Goal: Task Accomplishment & Management: Manage account settings

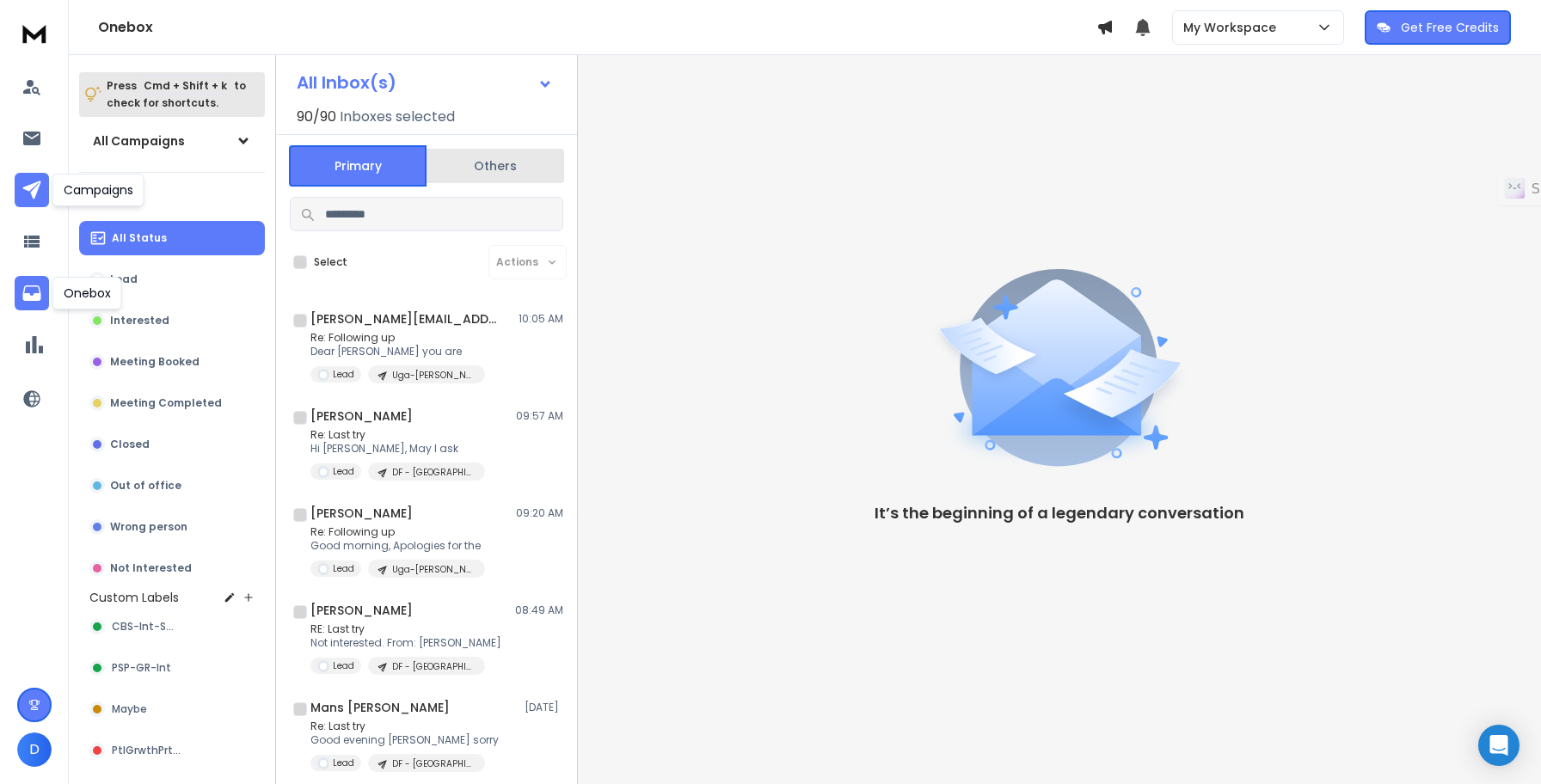
click at [25, 187] on icon at bounding box center [31, 190] width 18 height 18
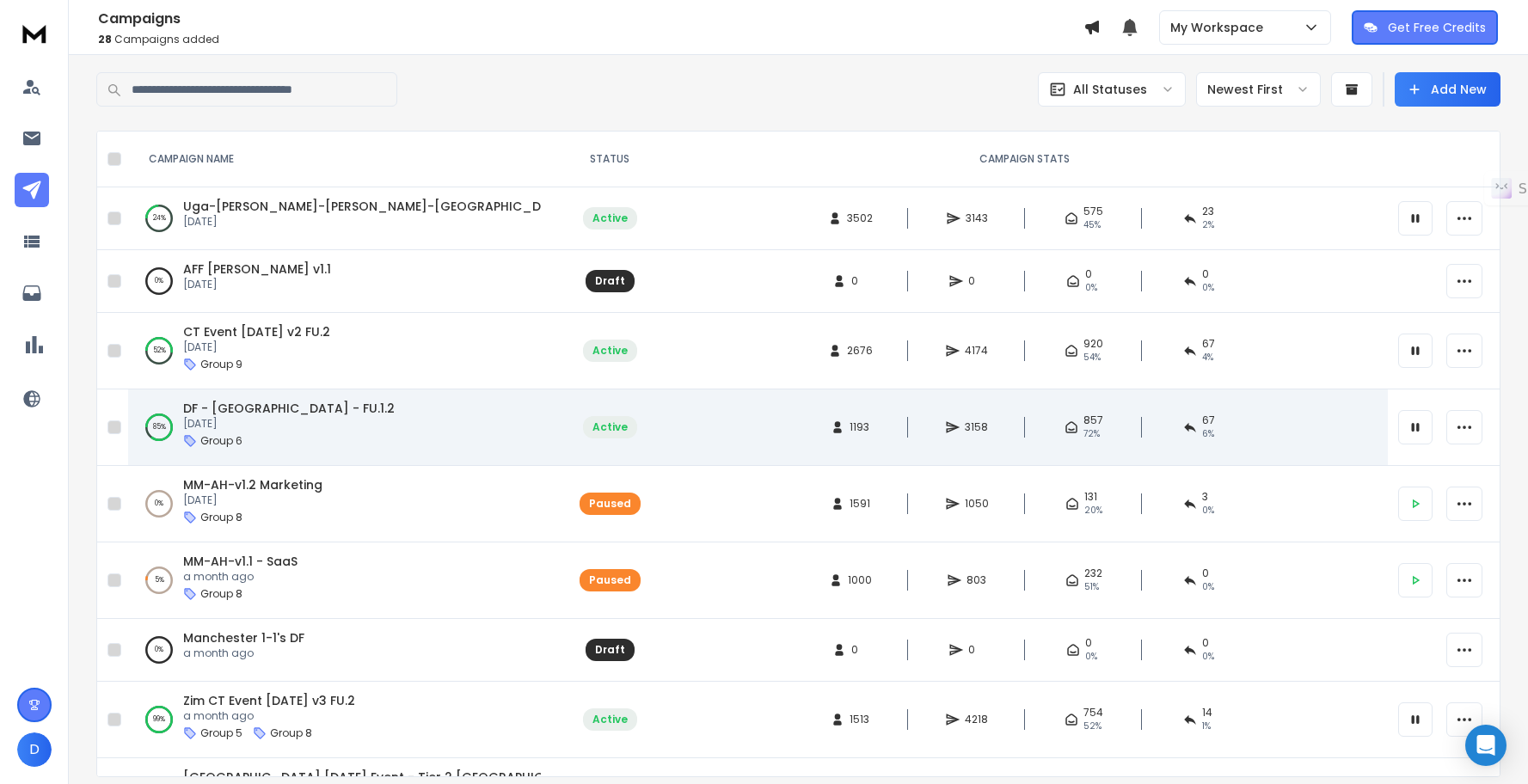
click at [217, 410] on span "DF - [GEOGRAPHIC_DATA] - FU.1.2" at bounding box center [289, 408] width 212 height 17
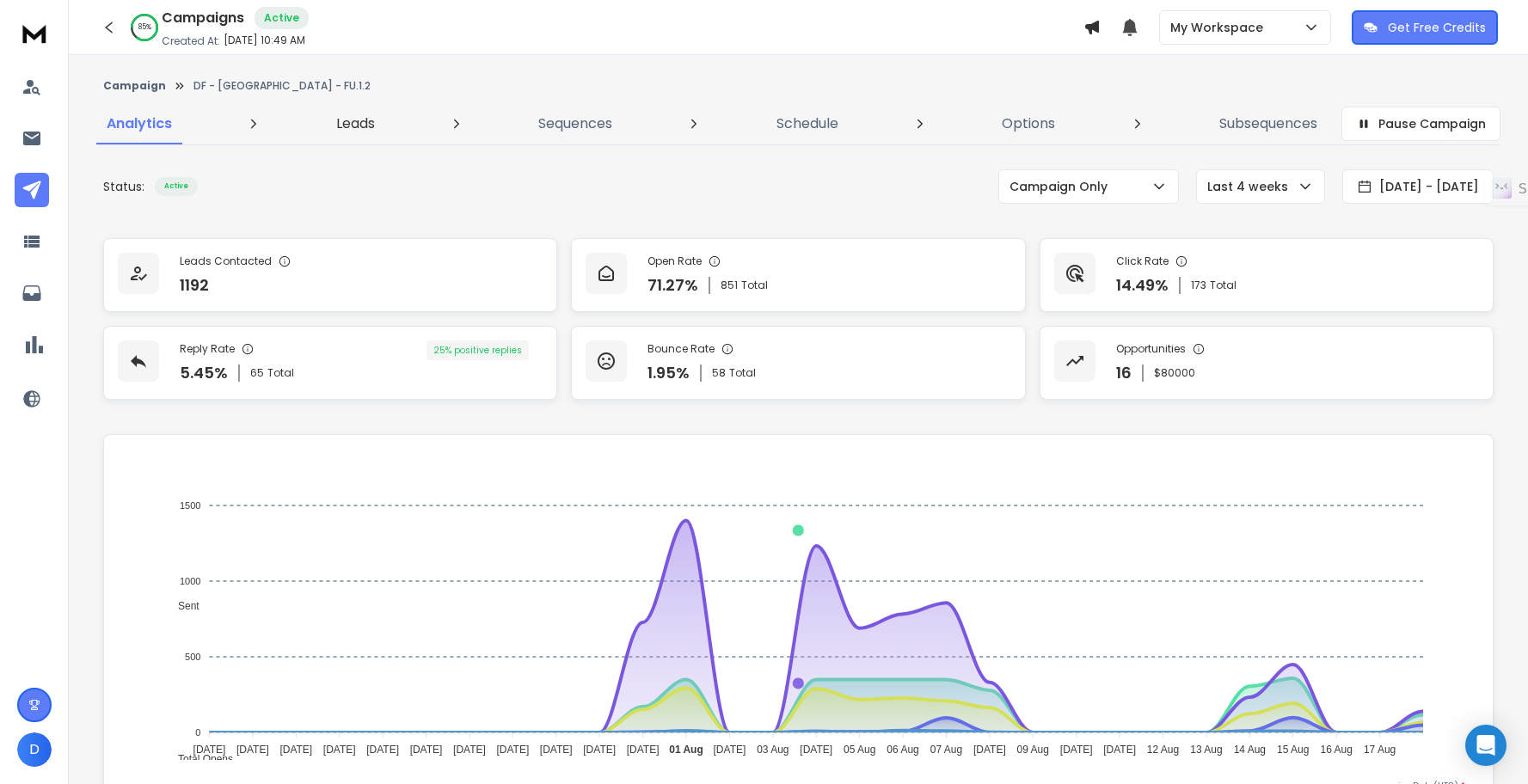
click at [362, 117] on p "Leads" at bounding box center [355, 123] width 38 height 20
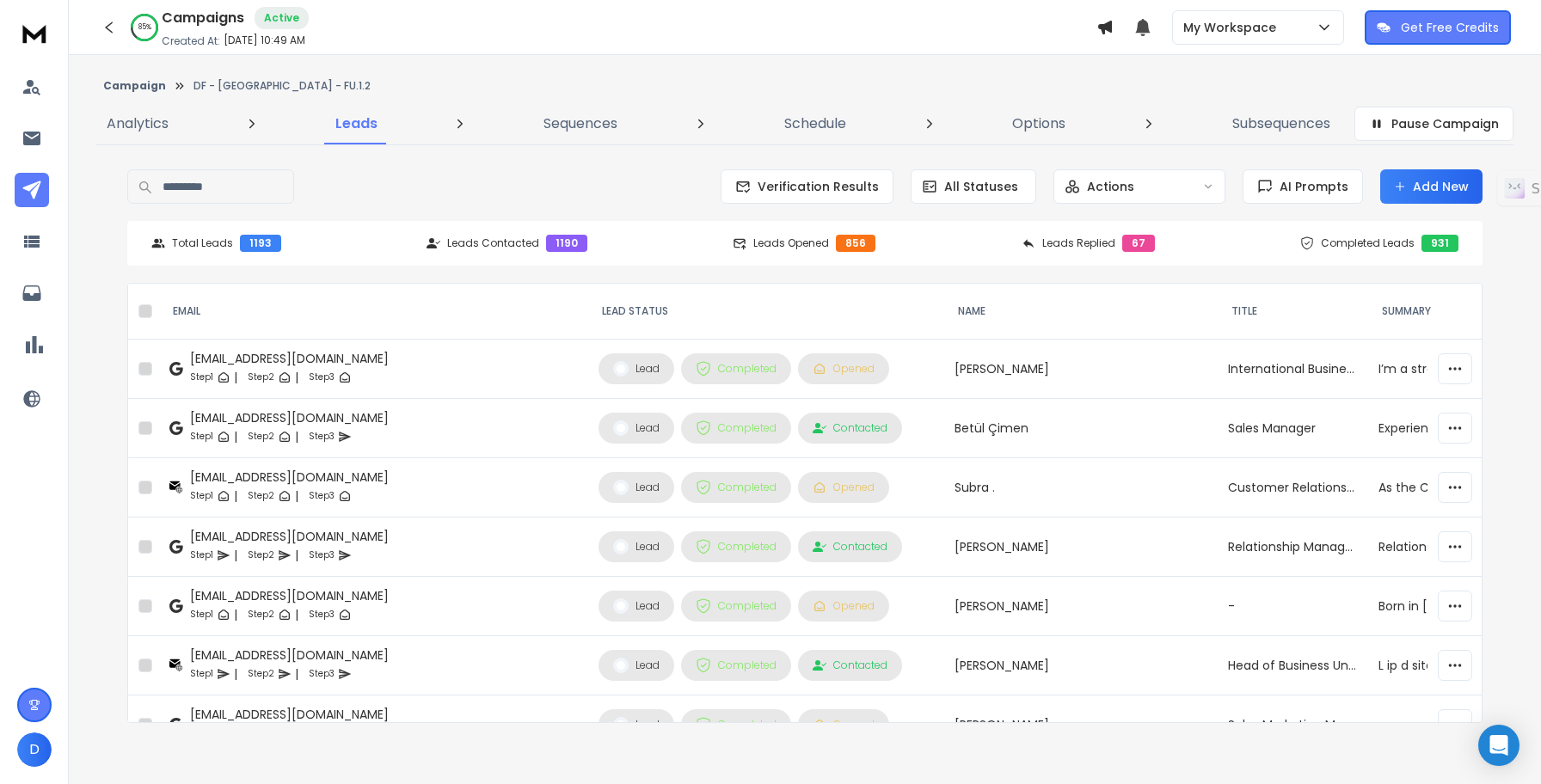
click at [1448, 182] on button "Add New" at bounding box center [1431, 186] width 102 height 35
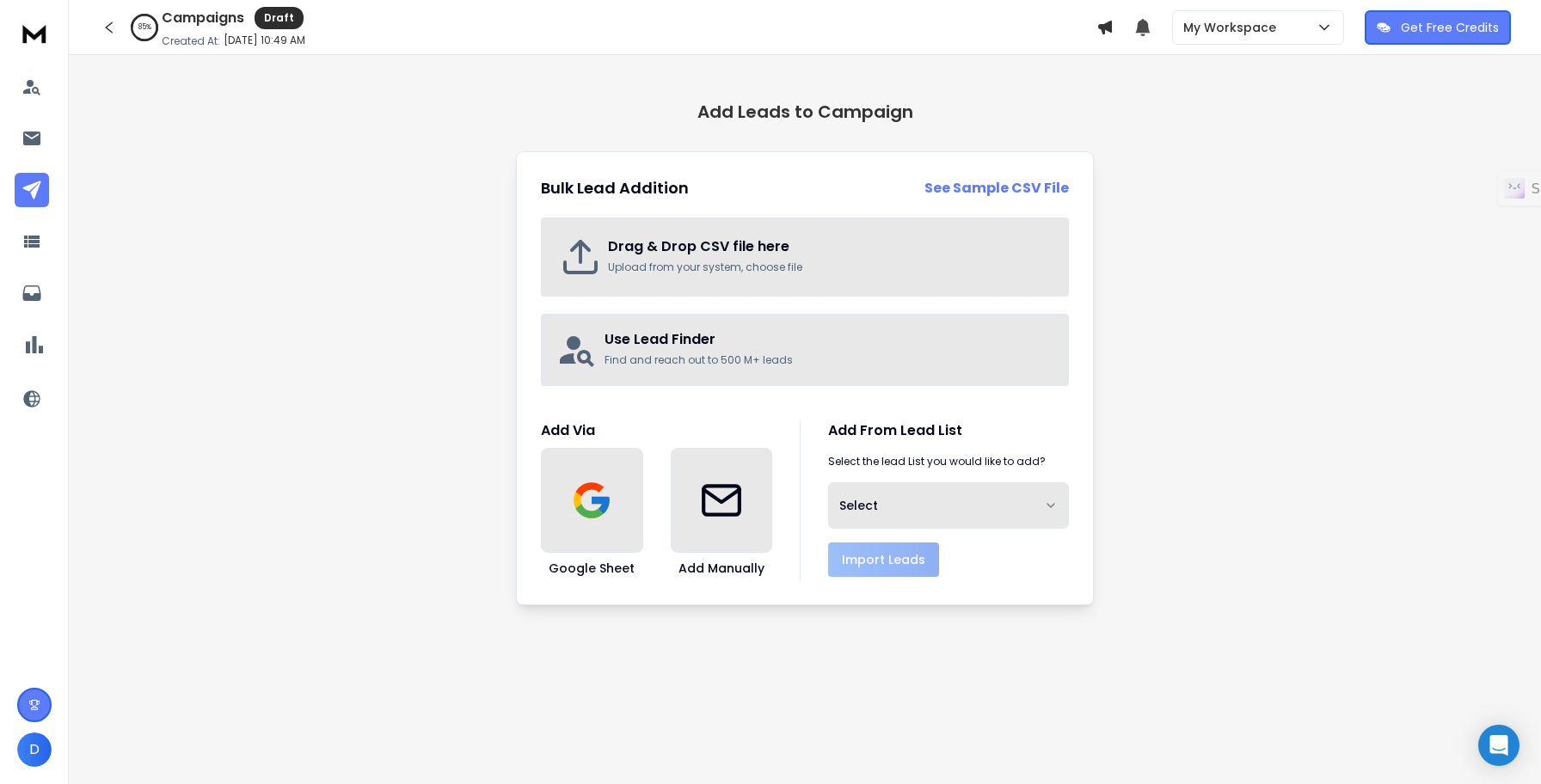
click at [668, 269] on p "Upload from your system, choose file" at bounding box center [829, 267] width 442 height 13
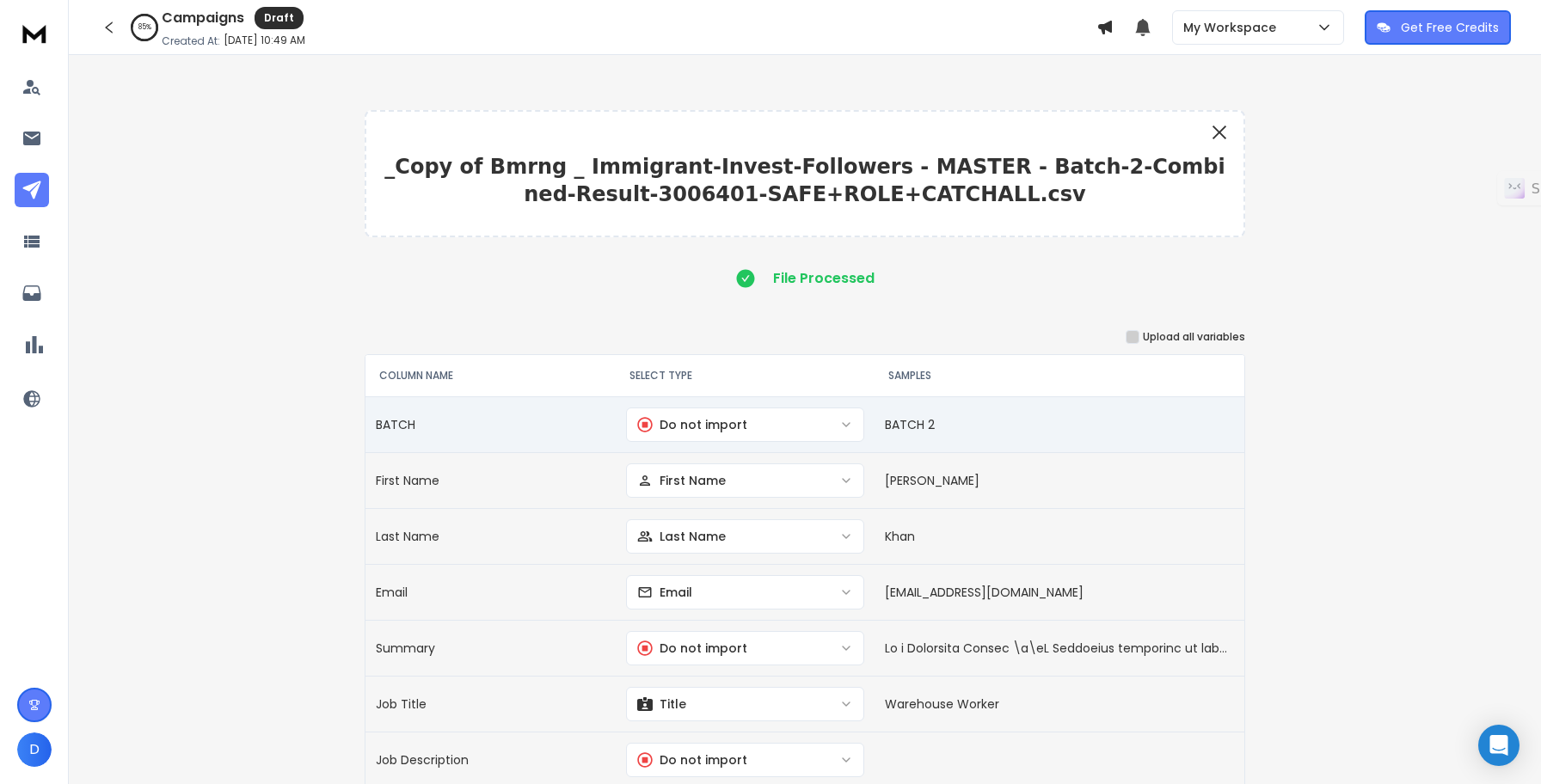
click at [839, 418] on icon "button" at bounding box center [846, 424] width 13 height 13
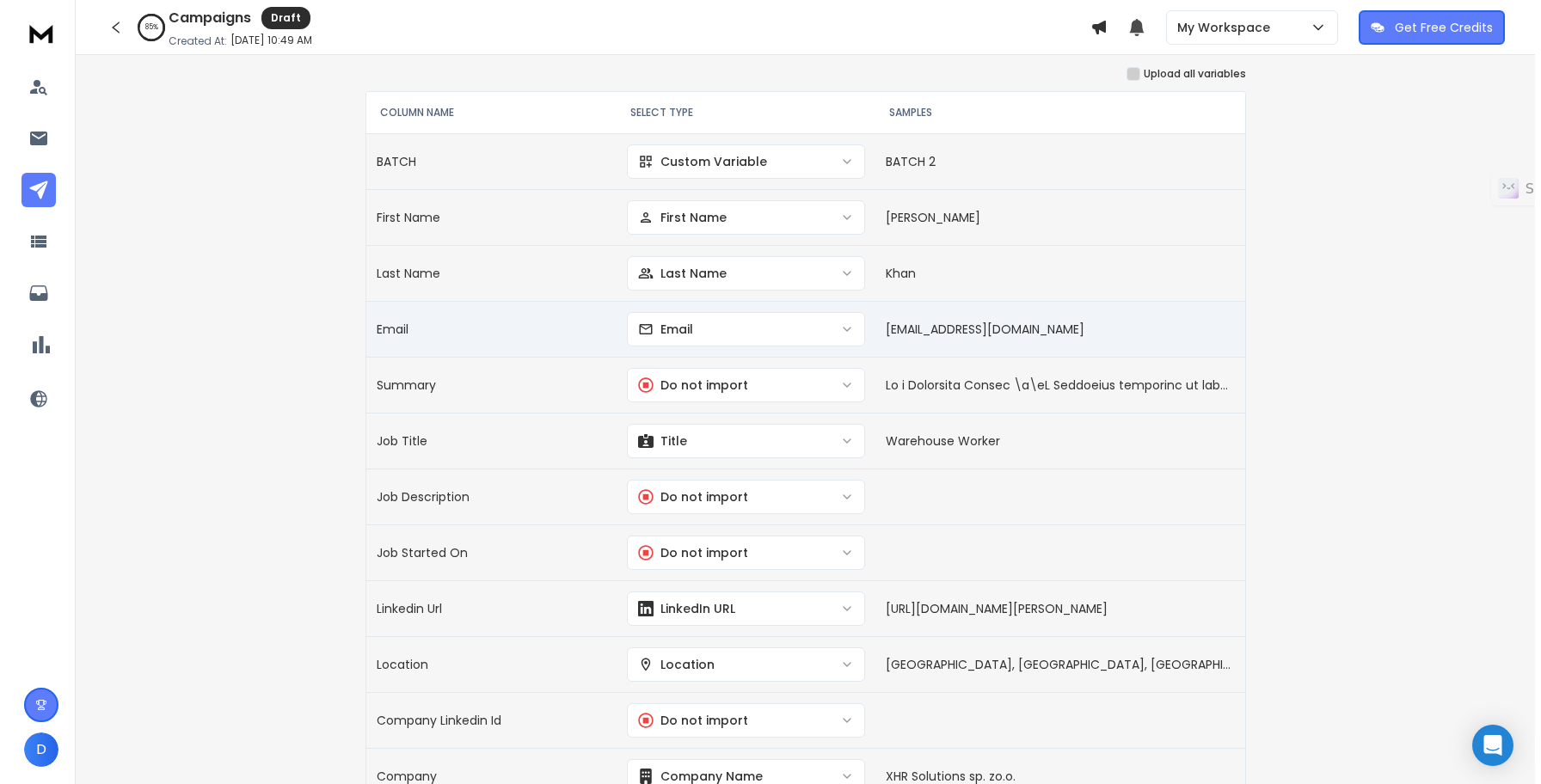
scroll to position [266, 0]
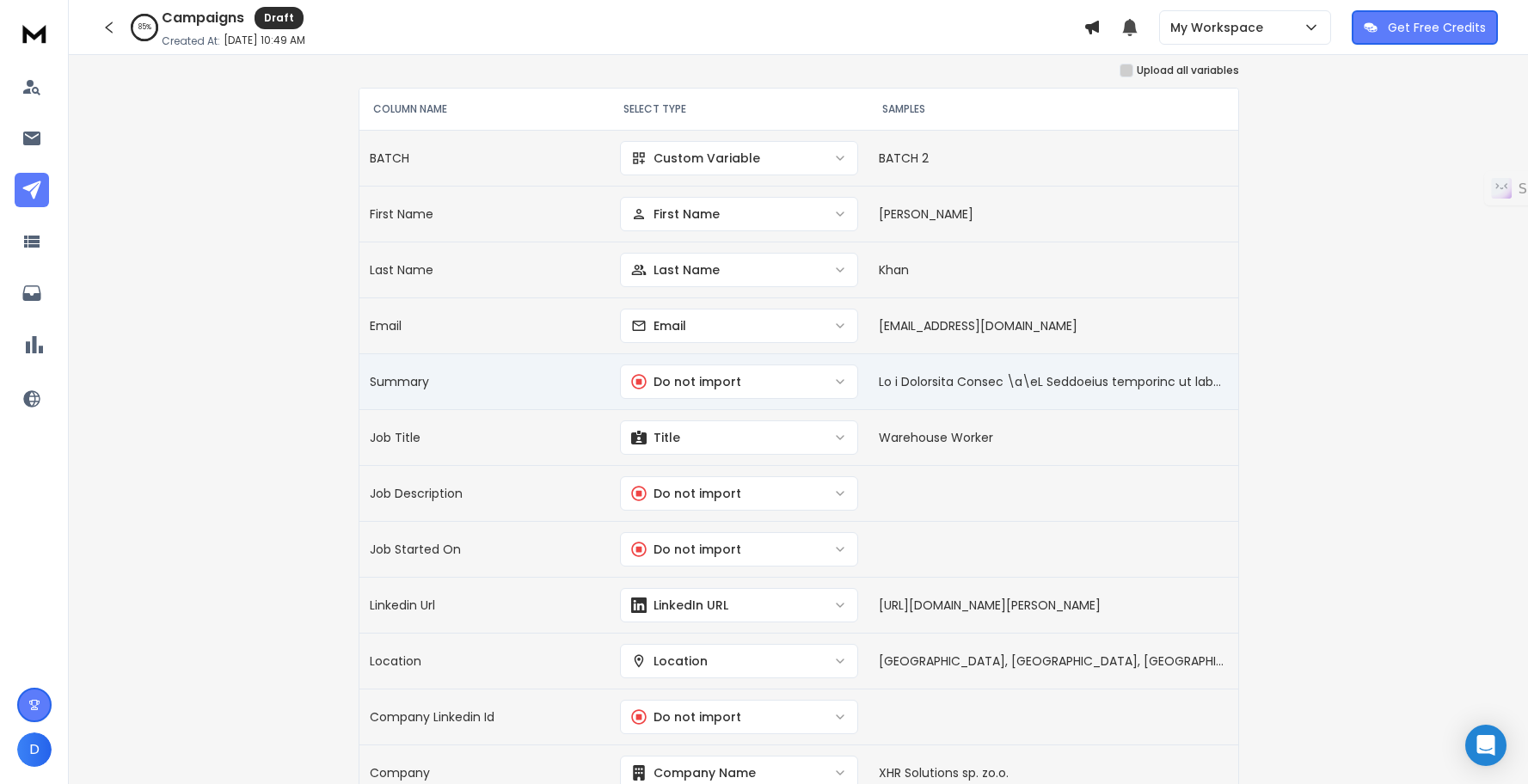
click at [814, 375] on button "Do not import" at bounding box center [739, 382] width 239 height 35
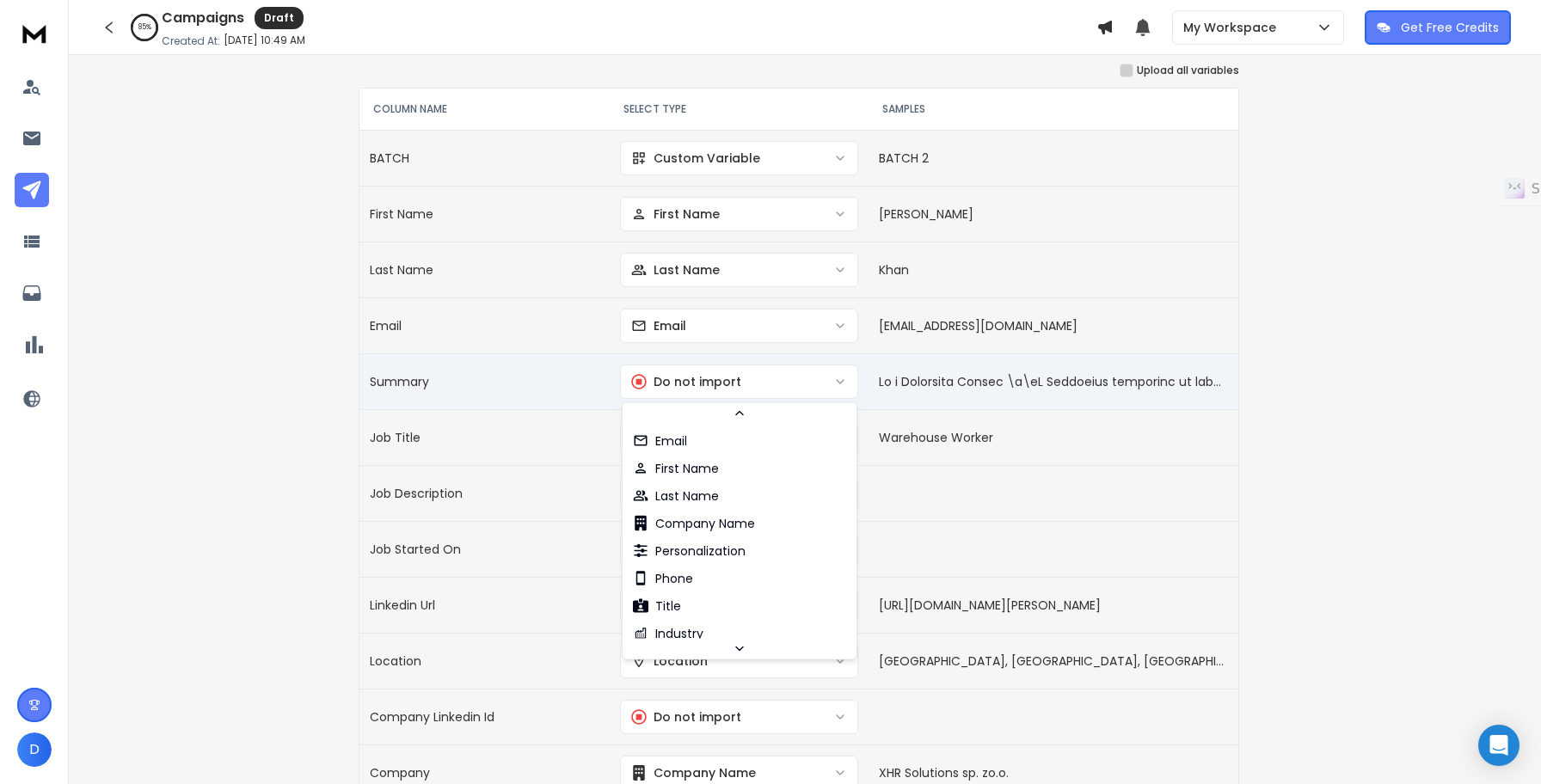
scroll to position [174, 0]
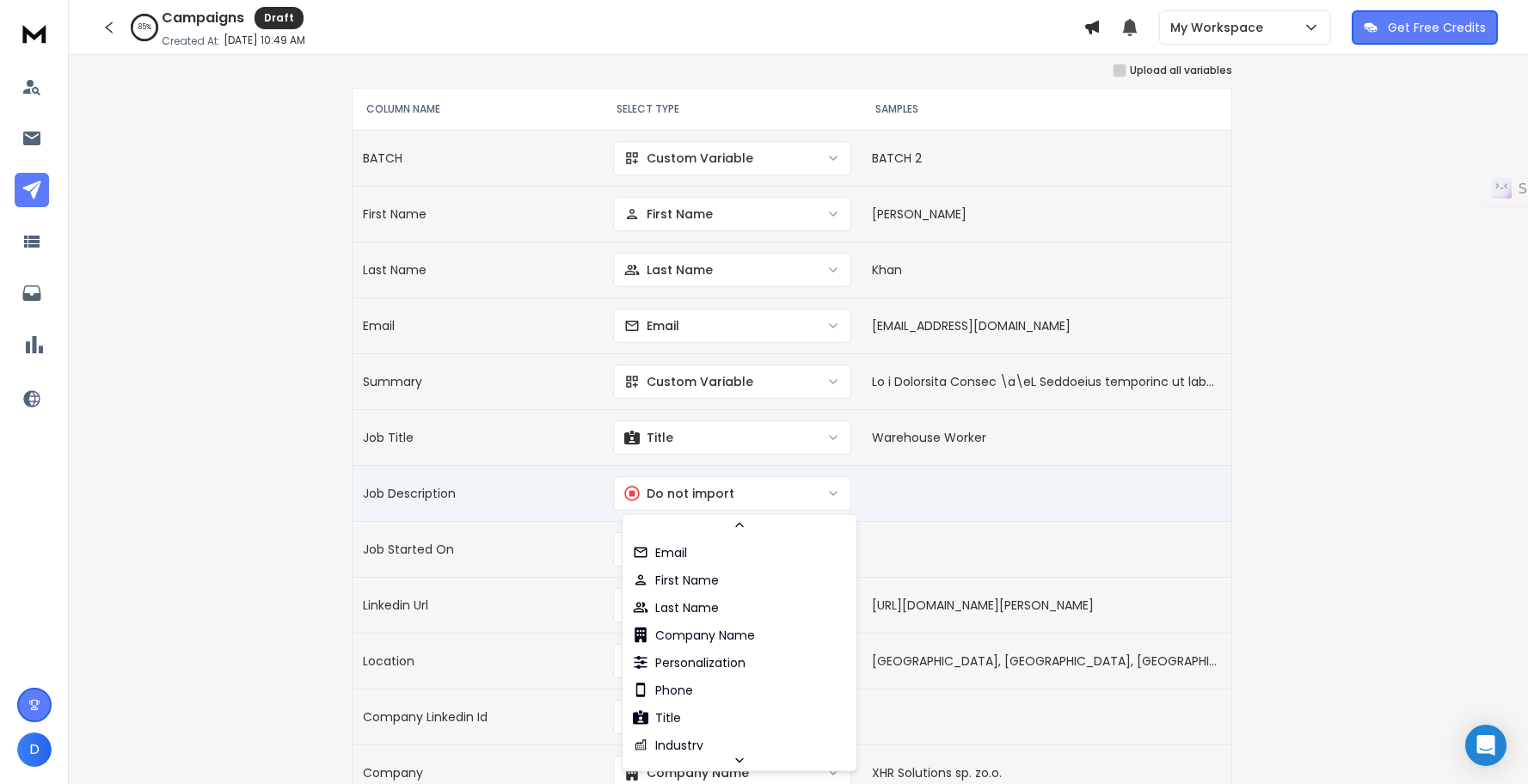
click at [810, 491] on button "Do not import" at bounding box center [733, 493] width 239 height 35
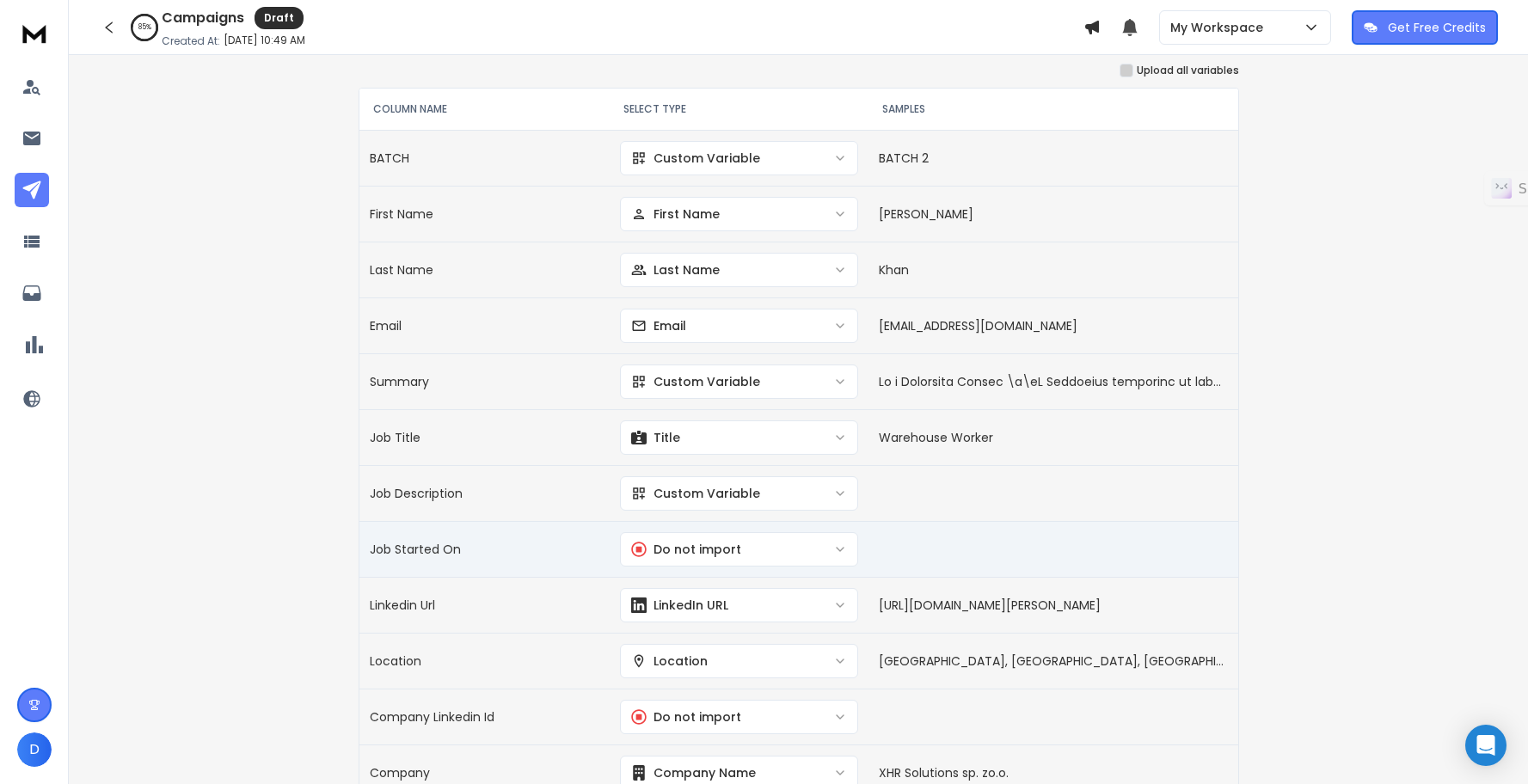
click at [801, 553] on button "Do not import" at bounding box center [739, 549] width 239 height 35
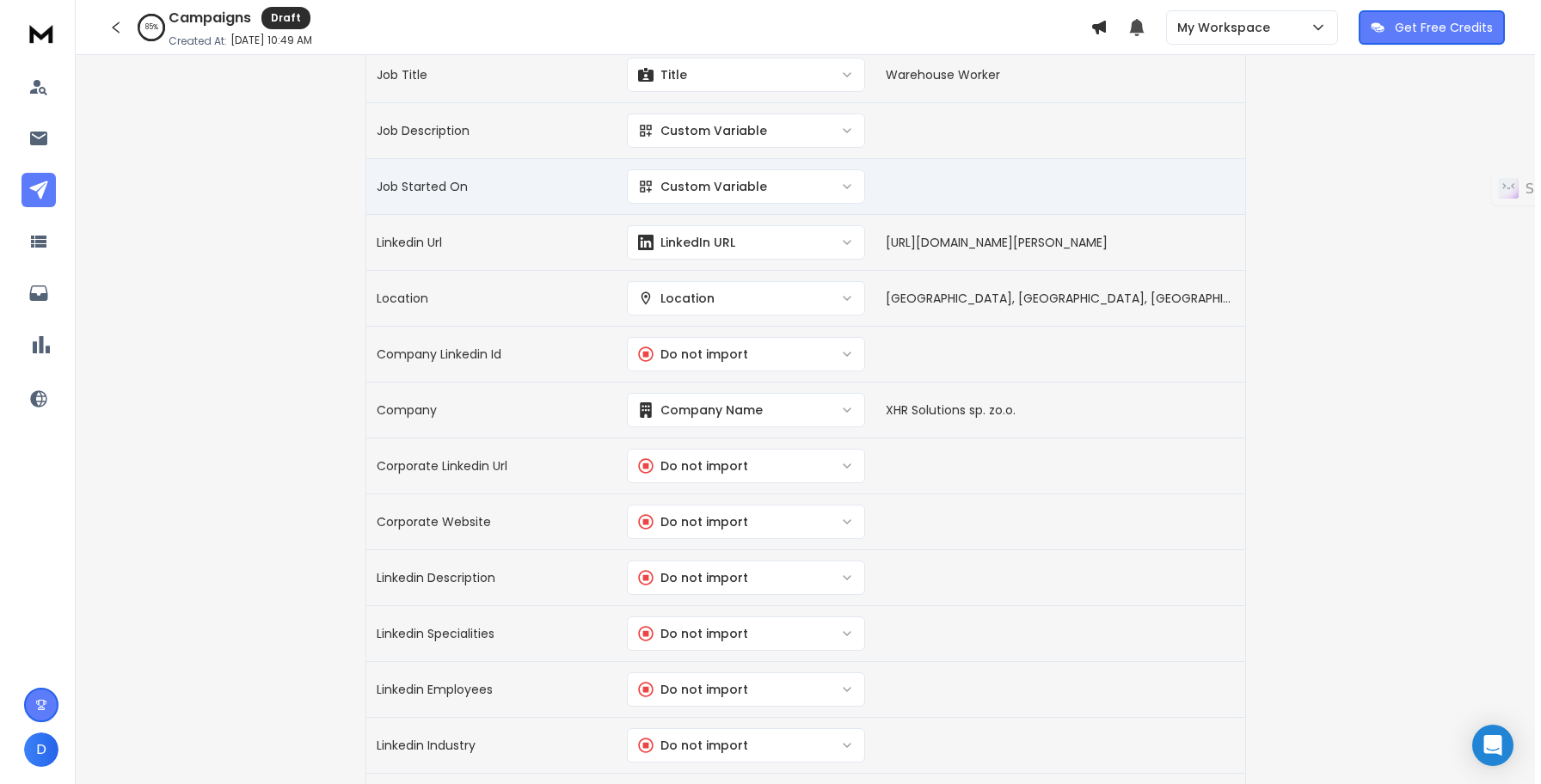
scroll to position [670, 0]
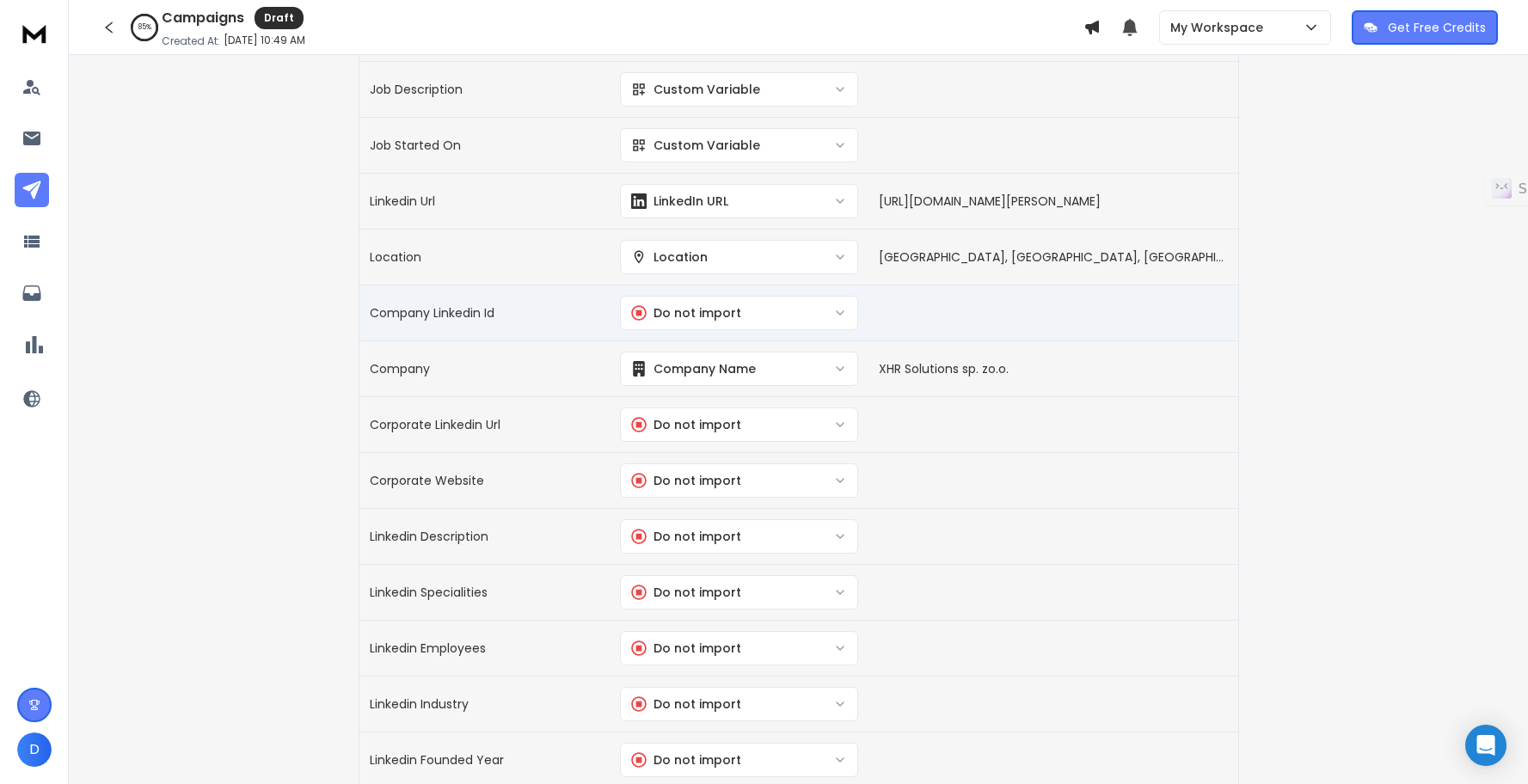
click at [760, 315] on button "Do not import" at bounding box center [739, 312] width 239 height 35
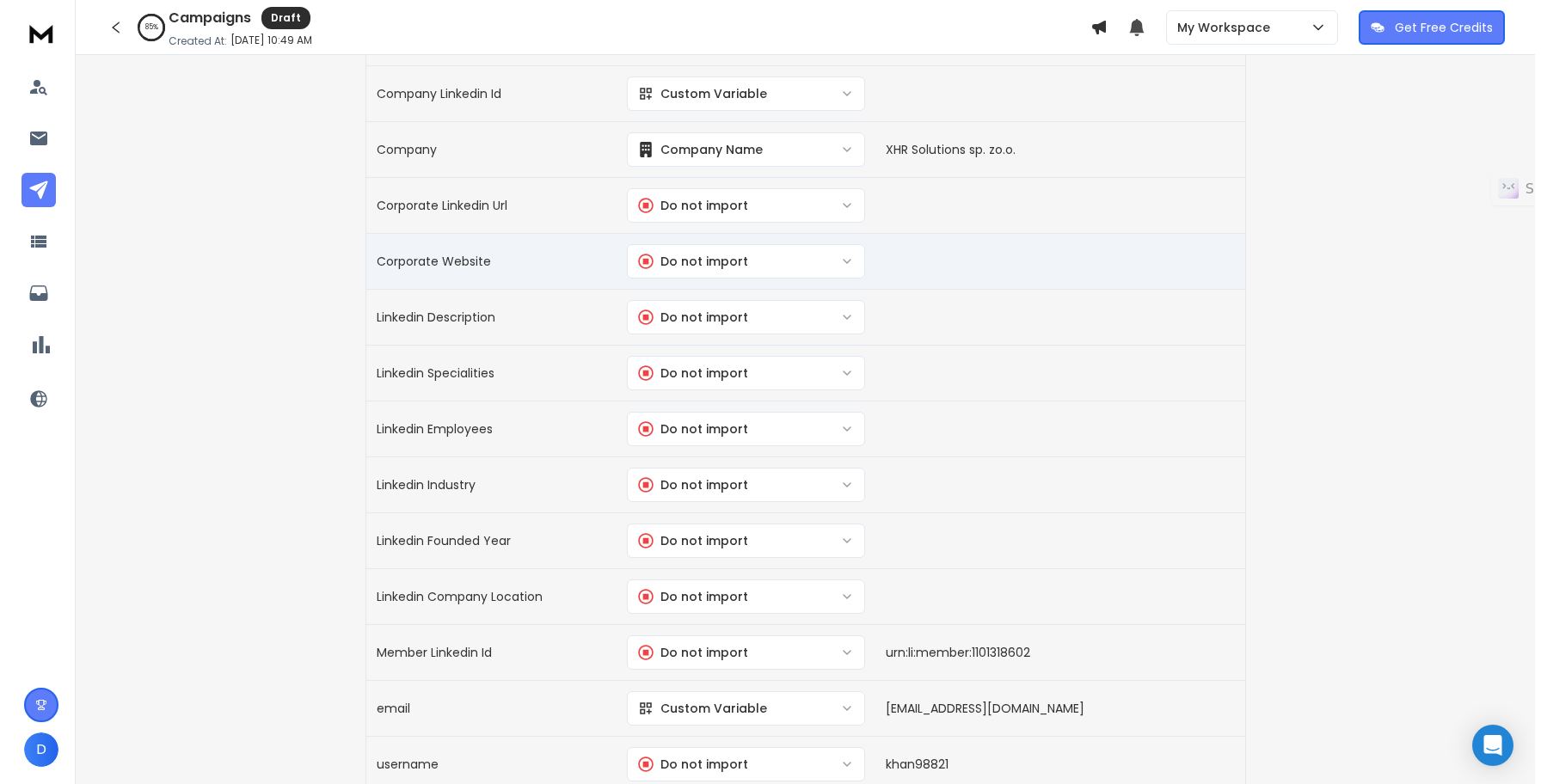
scroll to position [892, 0]
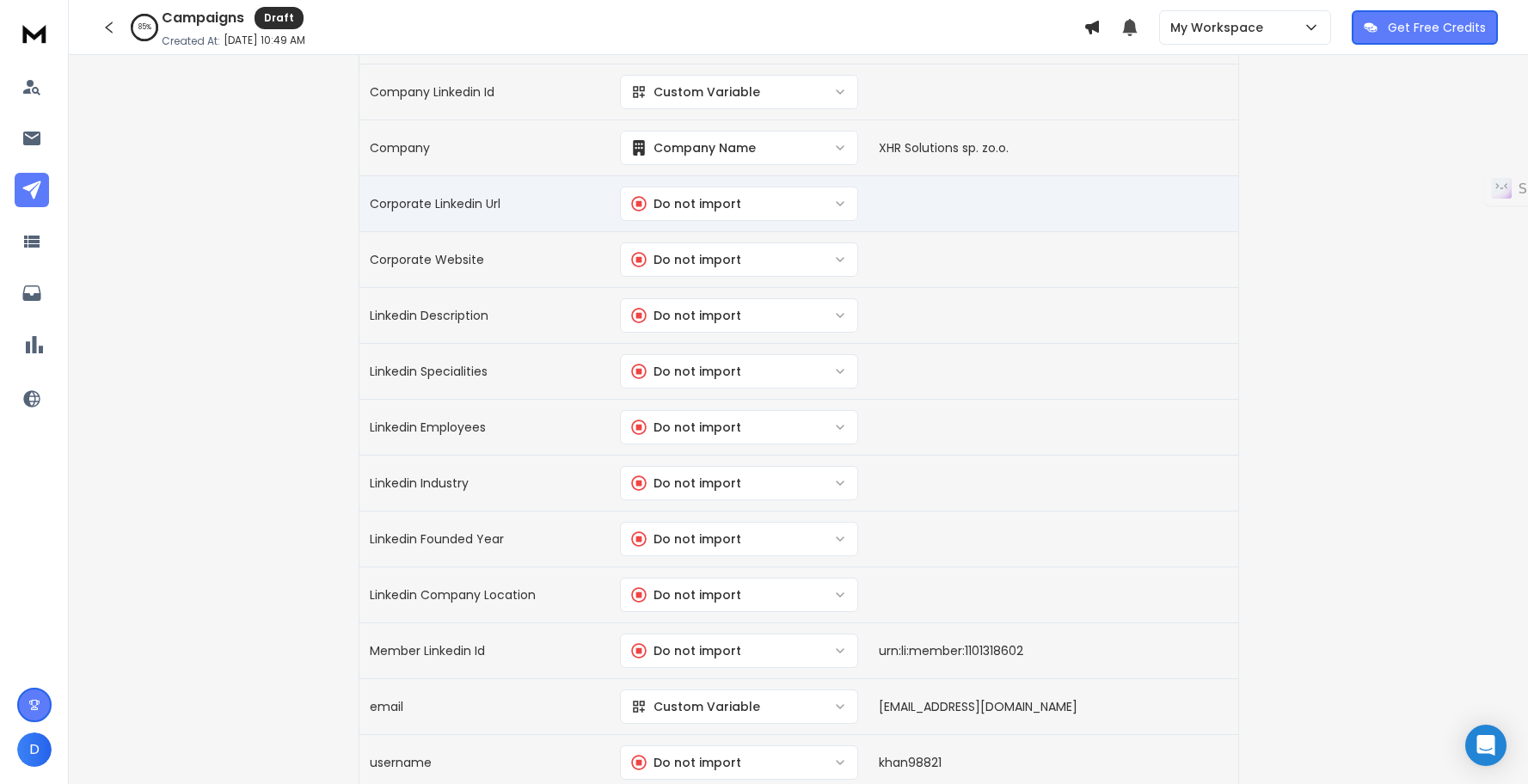
click at [804, 205] on button "Do not import" at bounding box center [739, 204] width 239 height 35
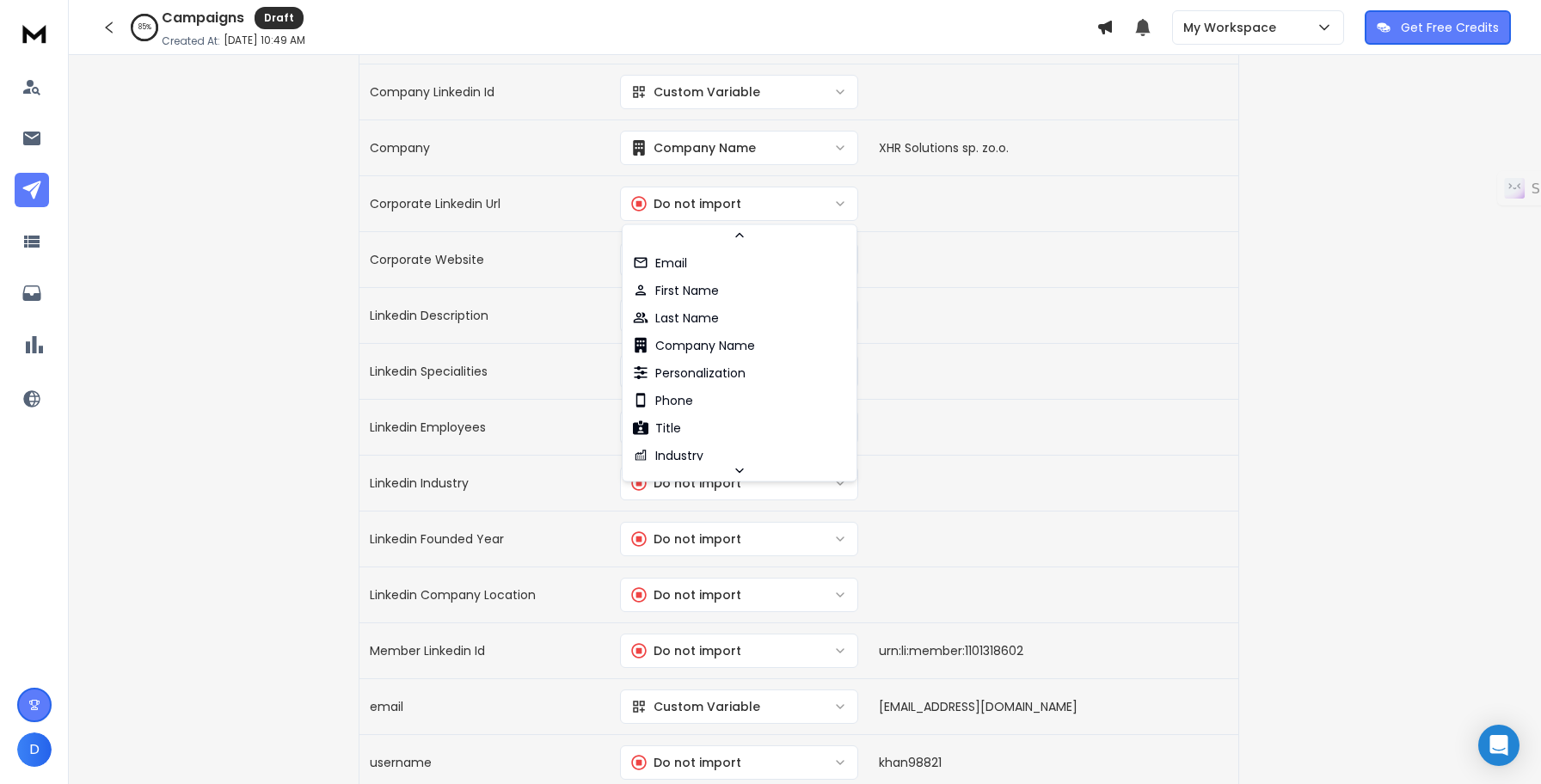
scroll to position [174, 0]
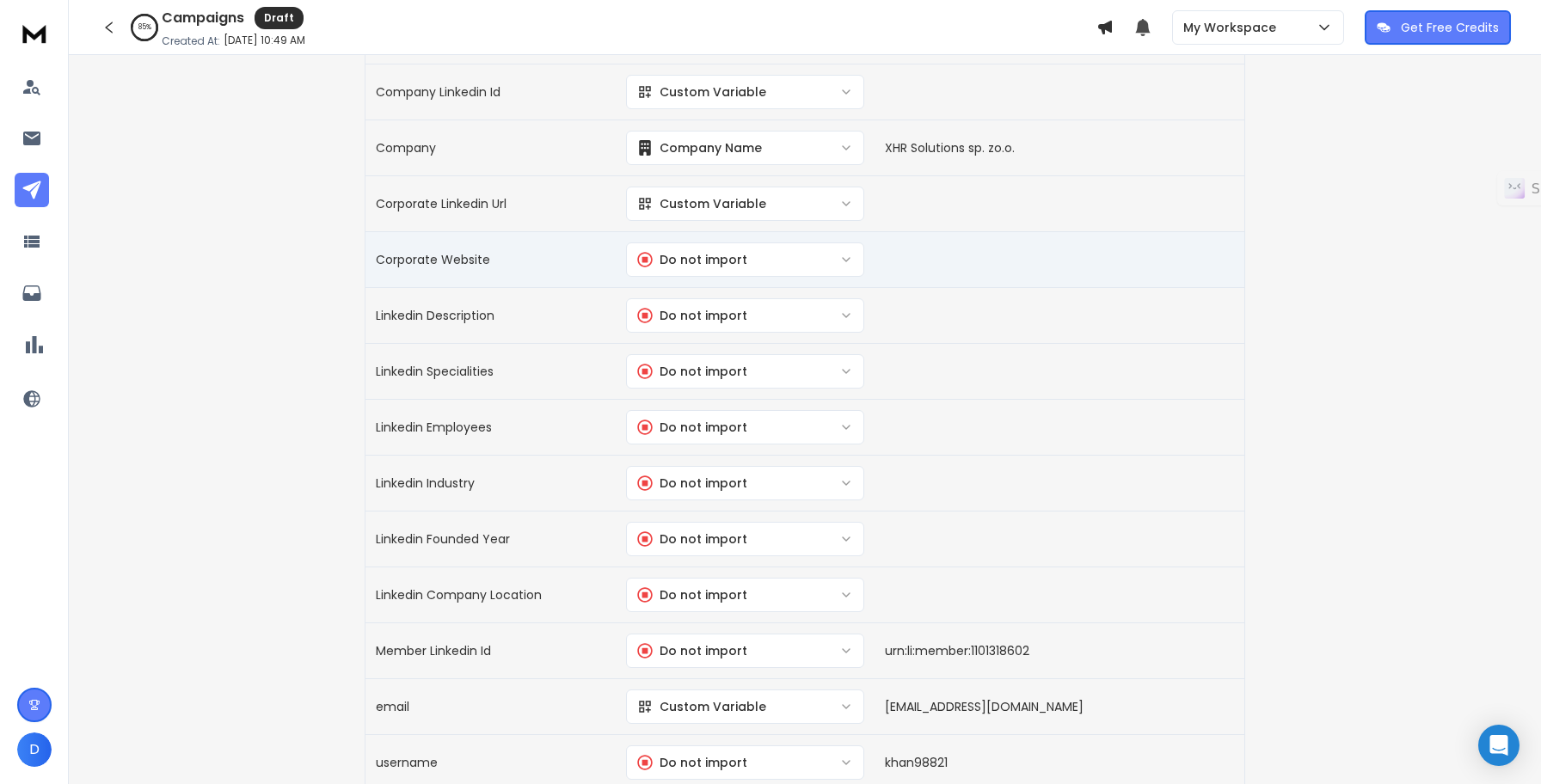
click at [775, 258] on button "Do not import" at bounding box center [745, 259] width 239 height 35
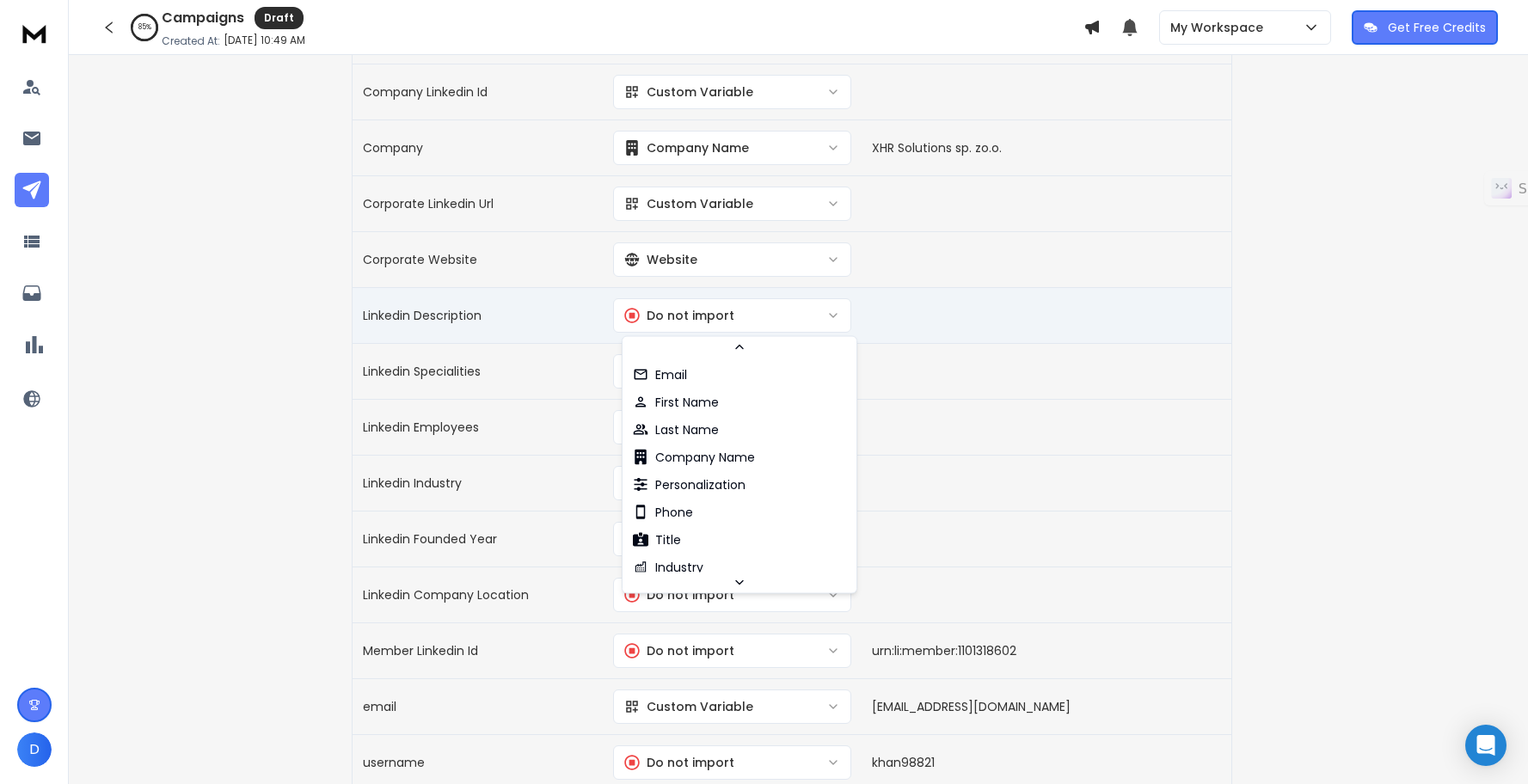
click at [753, 323] on button "Do not import" at bounding box center [733, 315] width 239 height 35
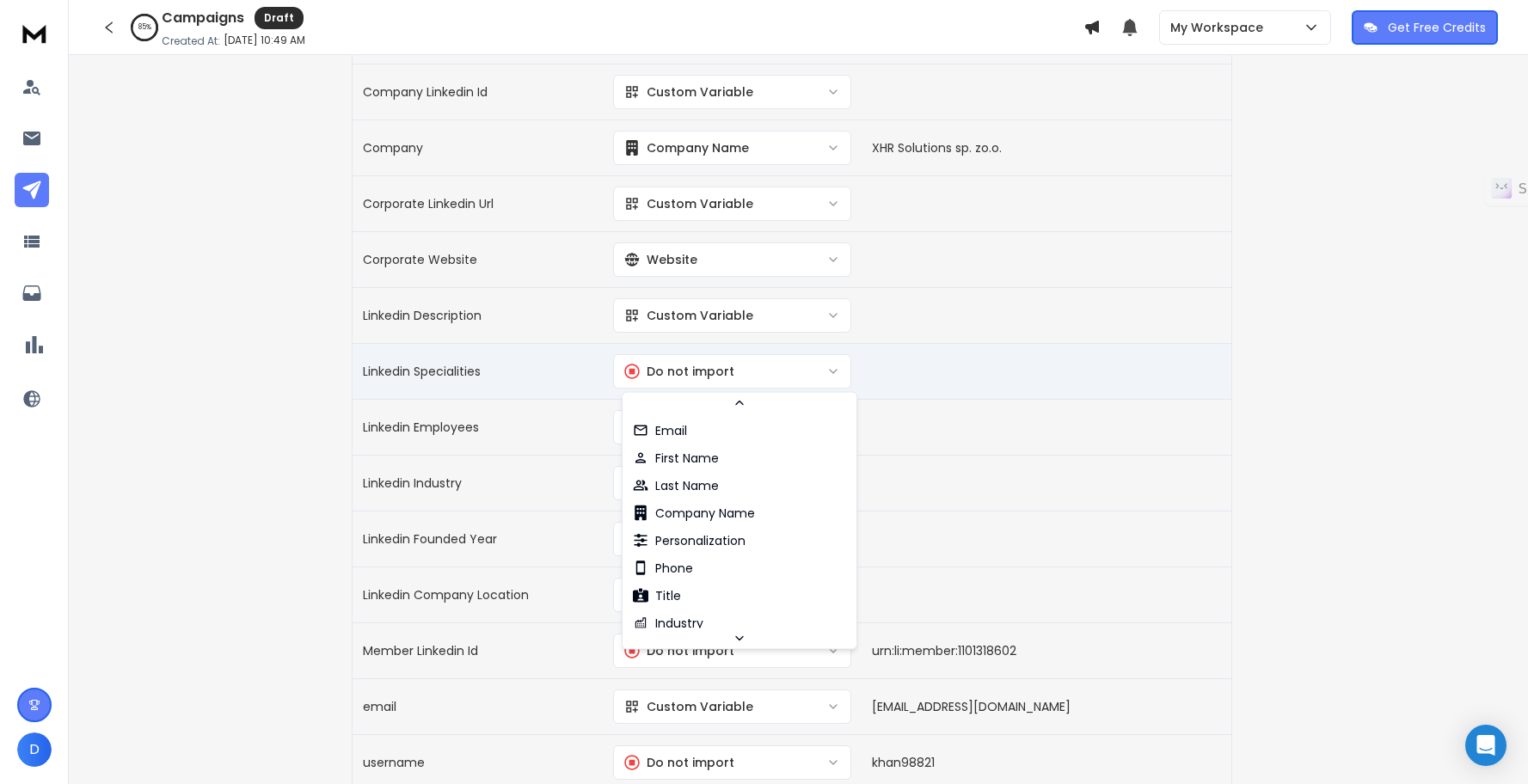
click at [744, 376] on button "Do not import" at bounding box center [733, 371] width 239 height 35
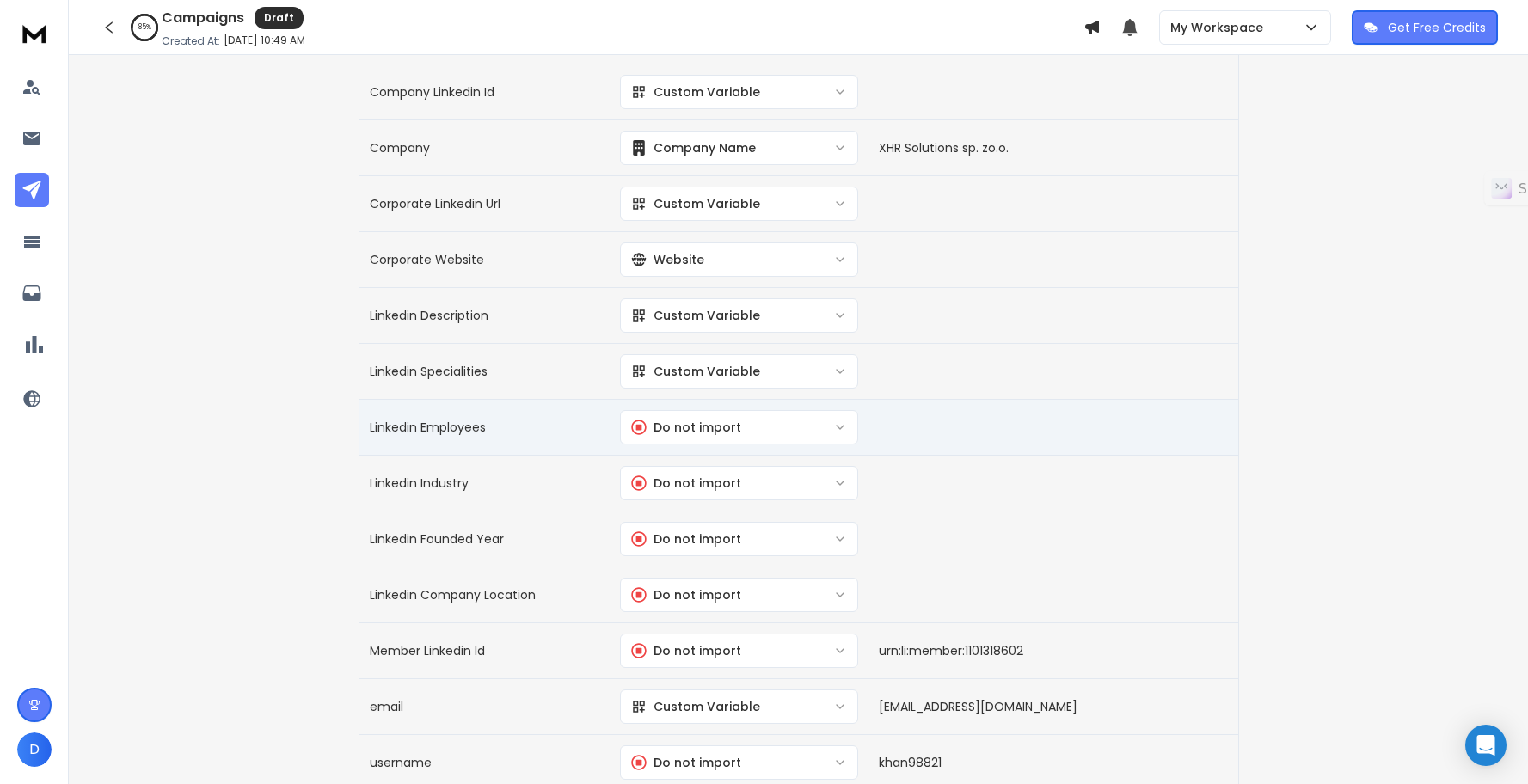
click at [744, 426] on button "Do not import" at bounding box center [739, 427] width 239 height 35
click at [752, 491] on button "Do not import" at bounding box center [739, 483] width 239 height 35
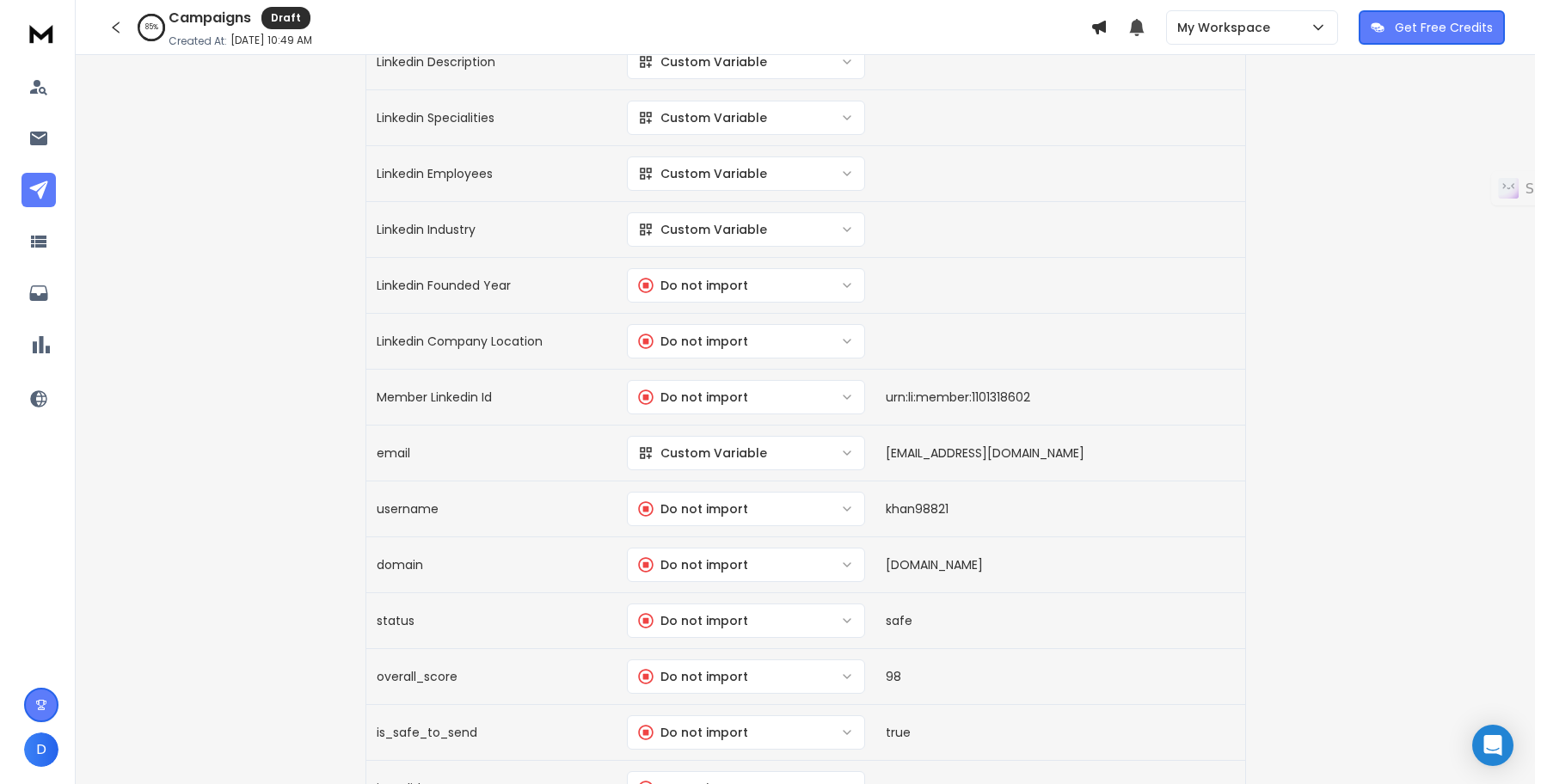
scroll to position [1148, 0]
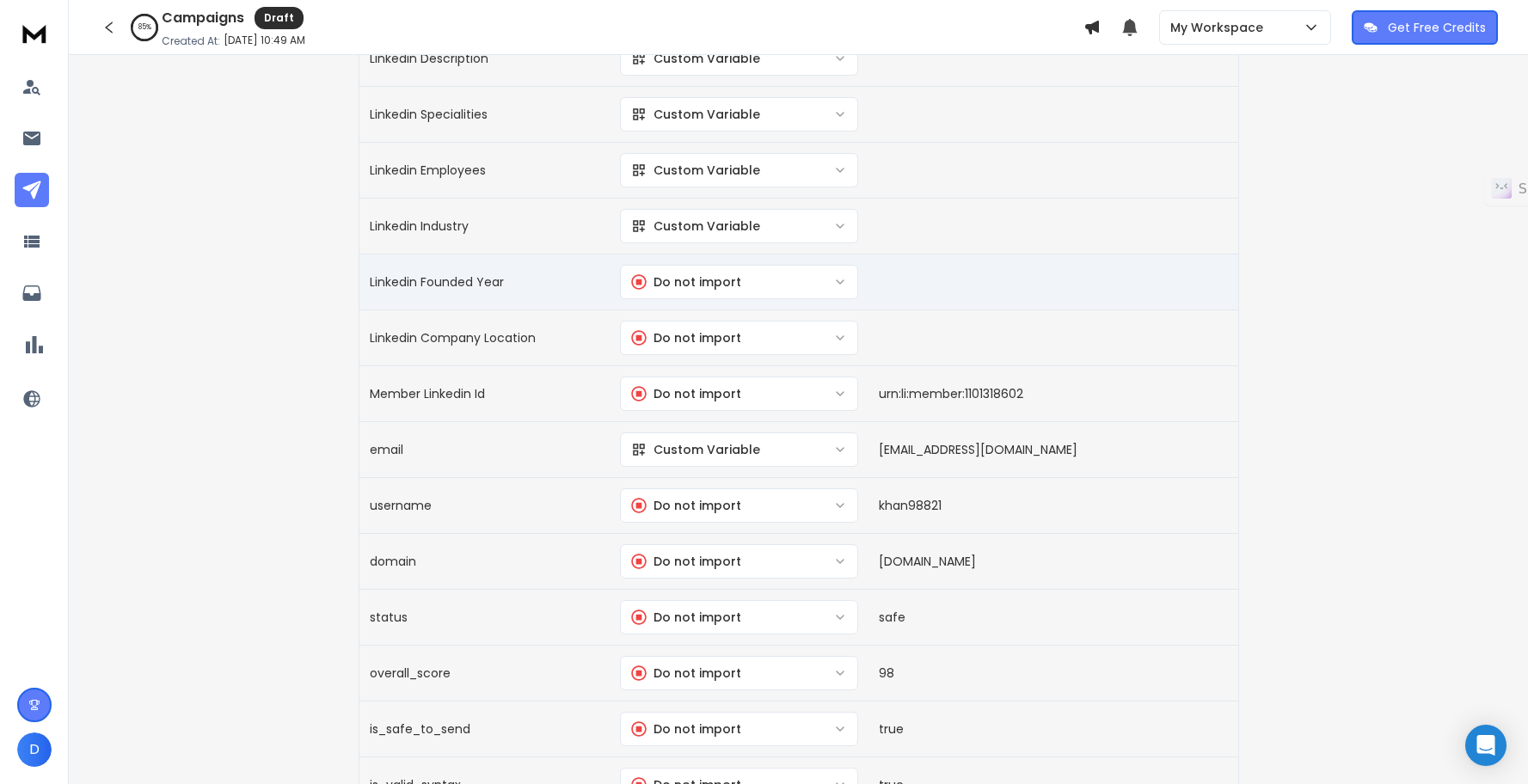
click at [725, 286] on div "Do not import" at bounding box center [687, 281] width 110 height 17
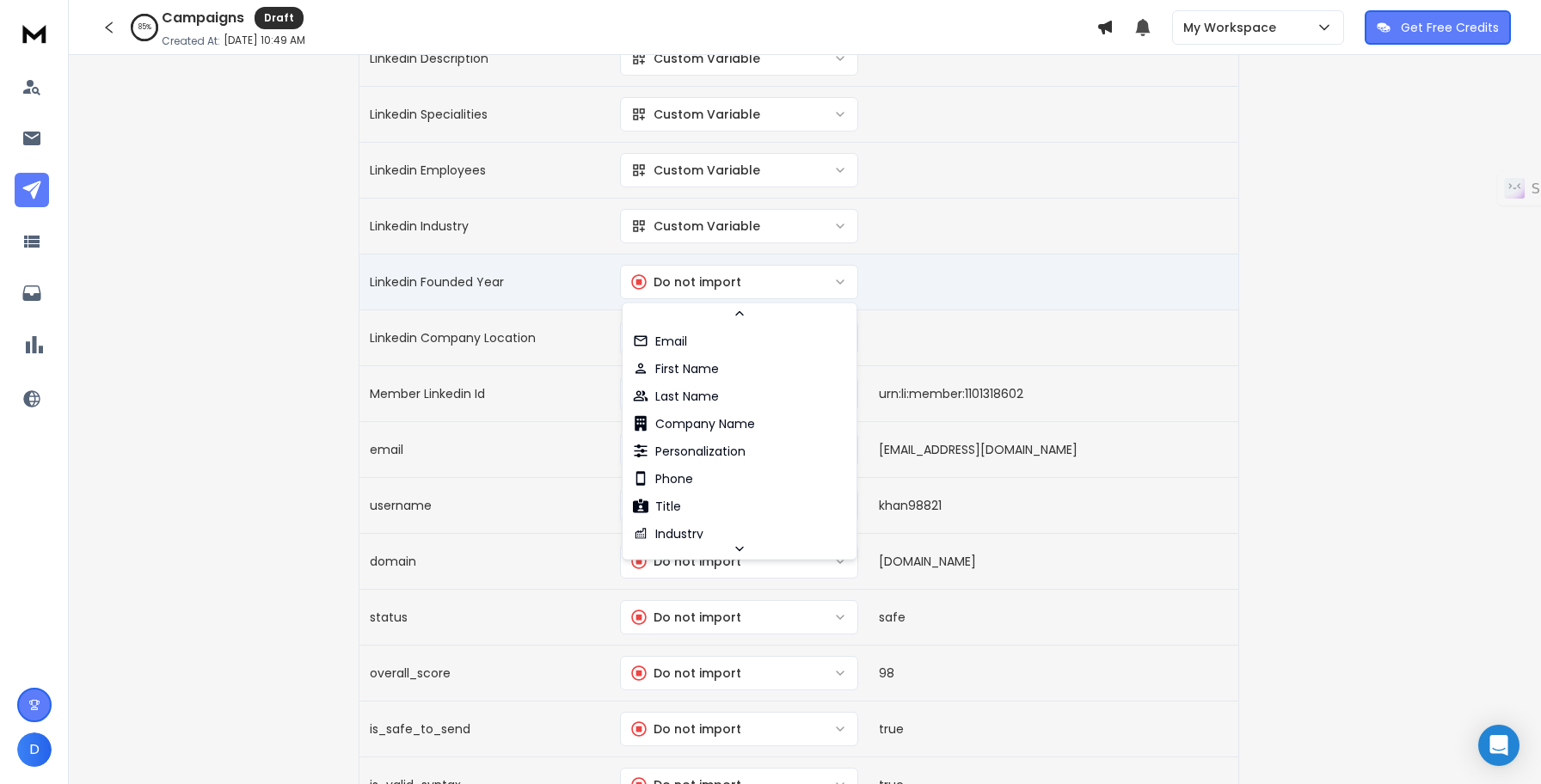
scroll to position [174, 0]
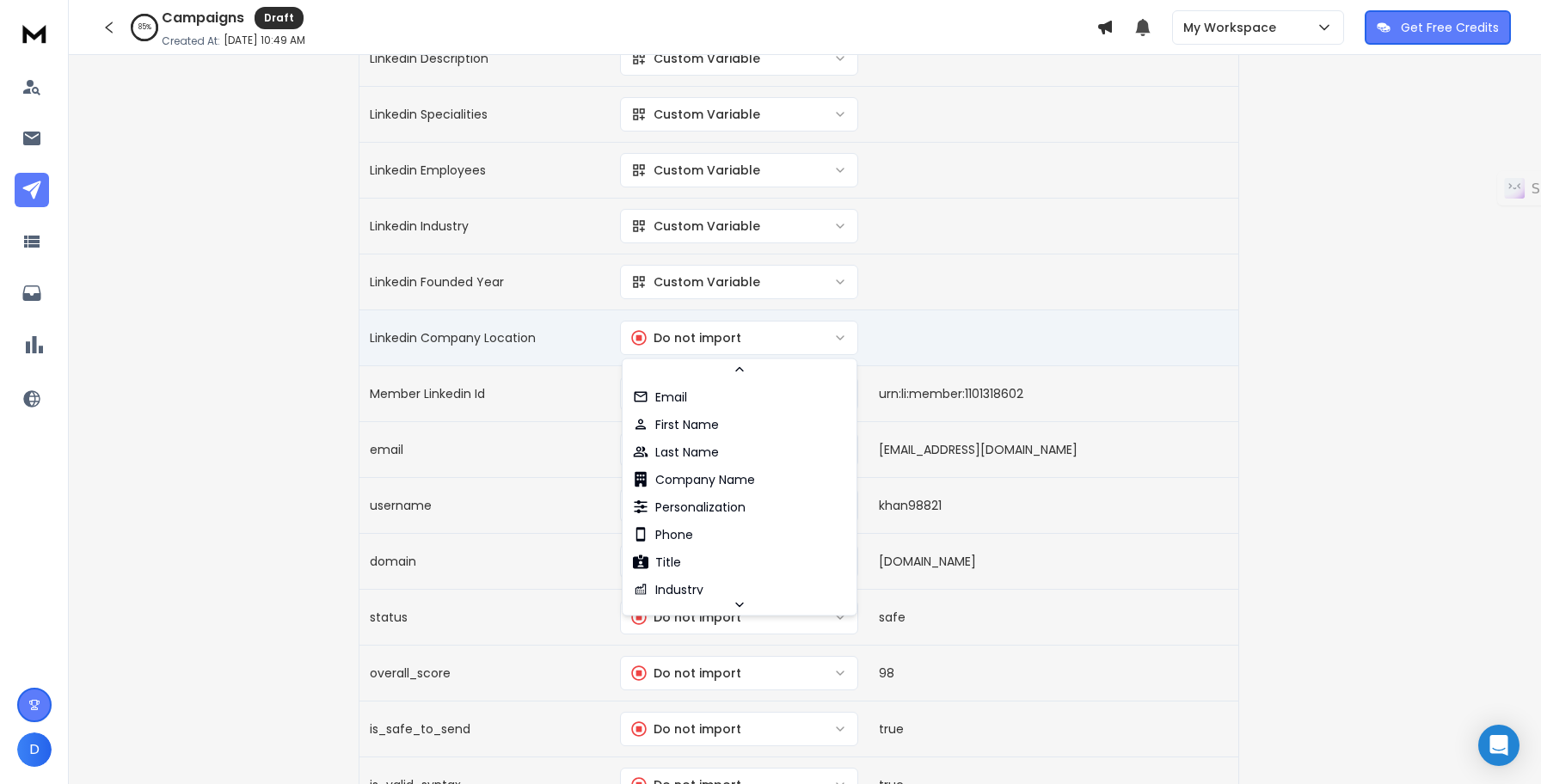
click at [734, 335] on div "Do not import" at bounding box center [686, 337] width 110 height 17
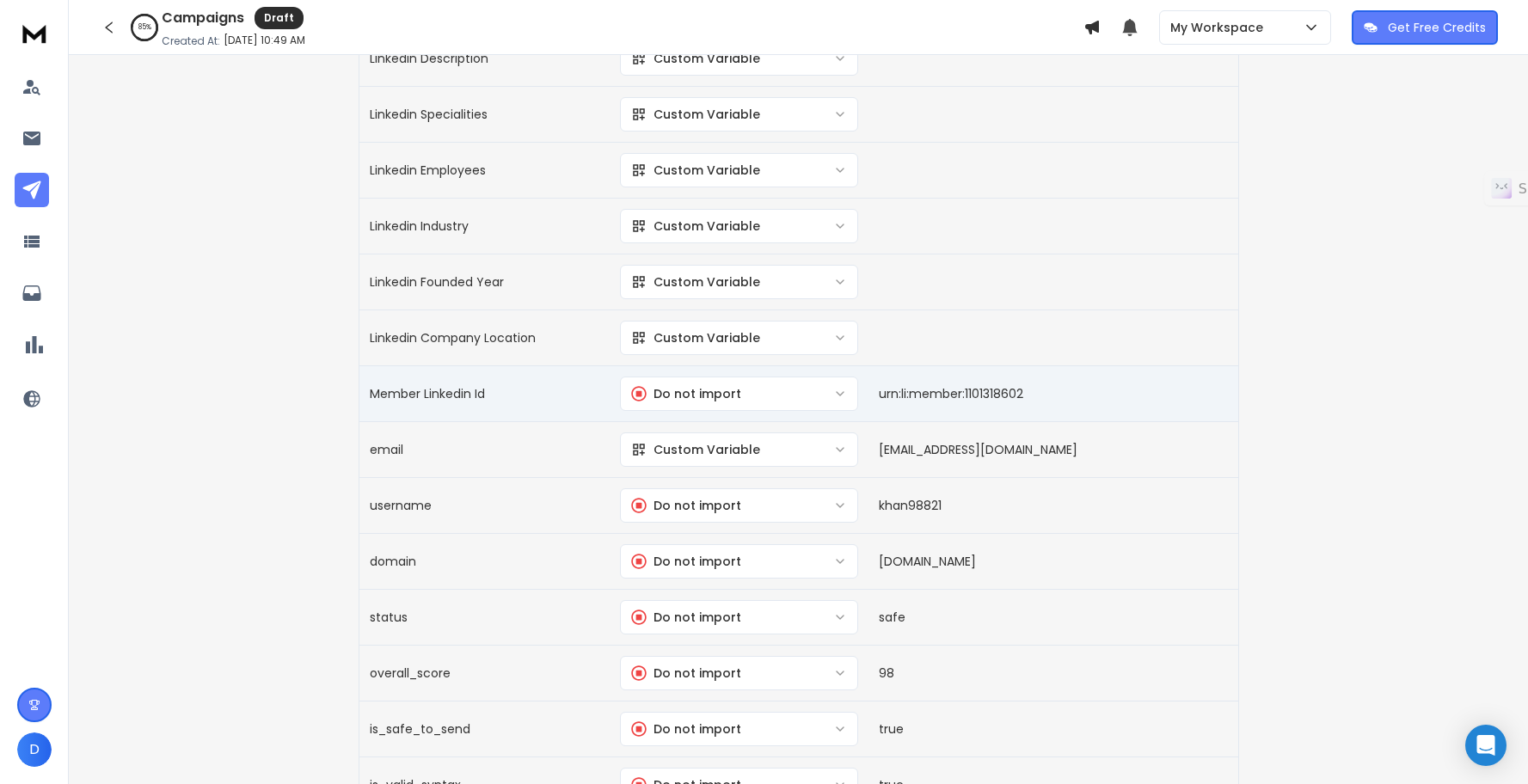
click at [731, 389] on div "Do not import" at bounding box center [687, 393] width 110 height 17
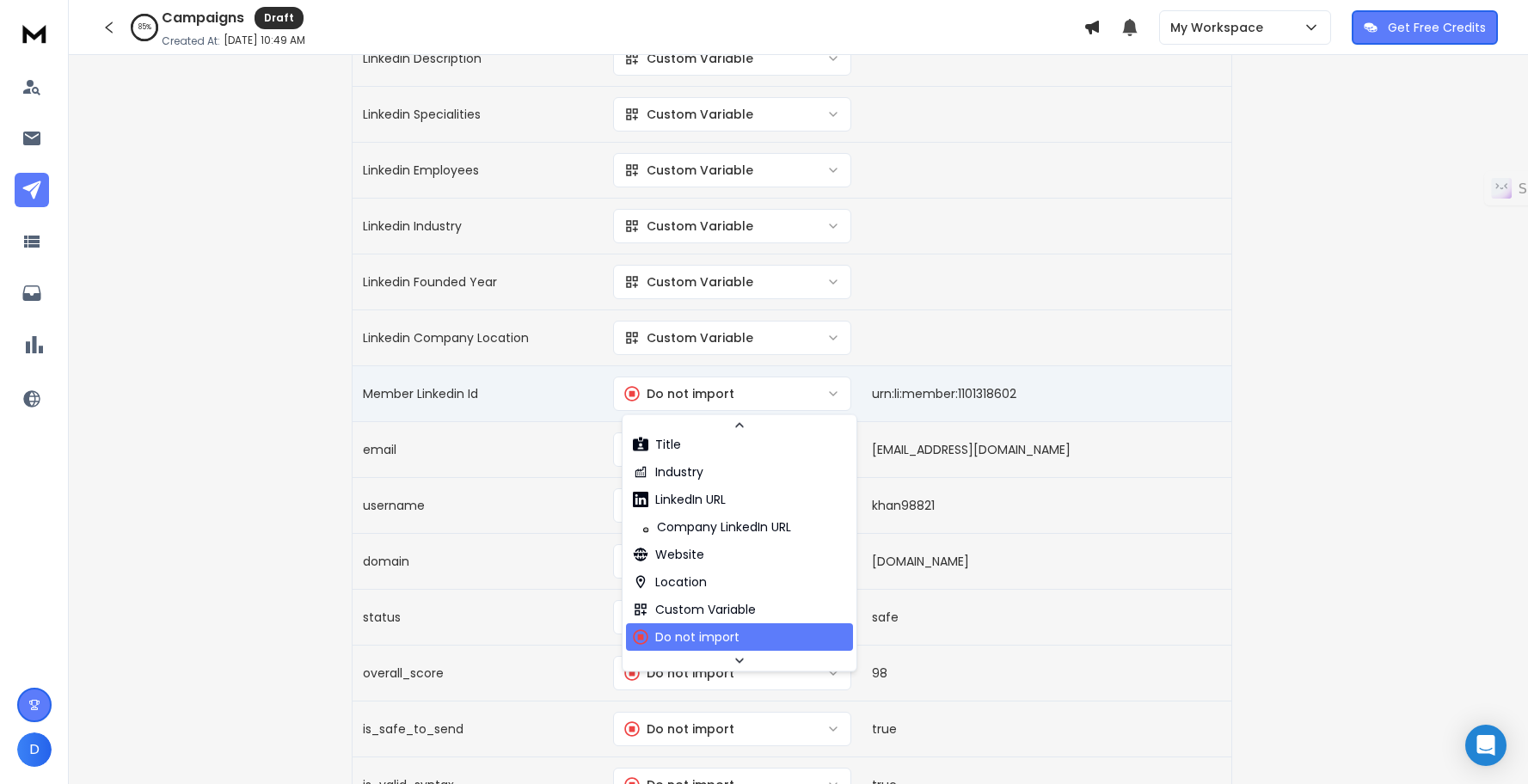
click at [975, 408] on td "urn:li:member:1101318602" at bounding box center [1046, 392] width 370 height 56
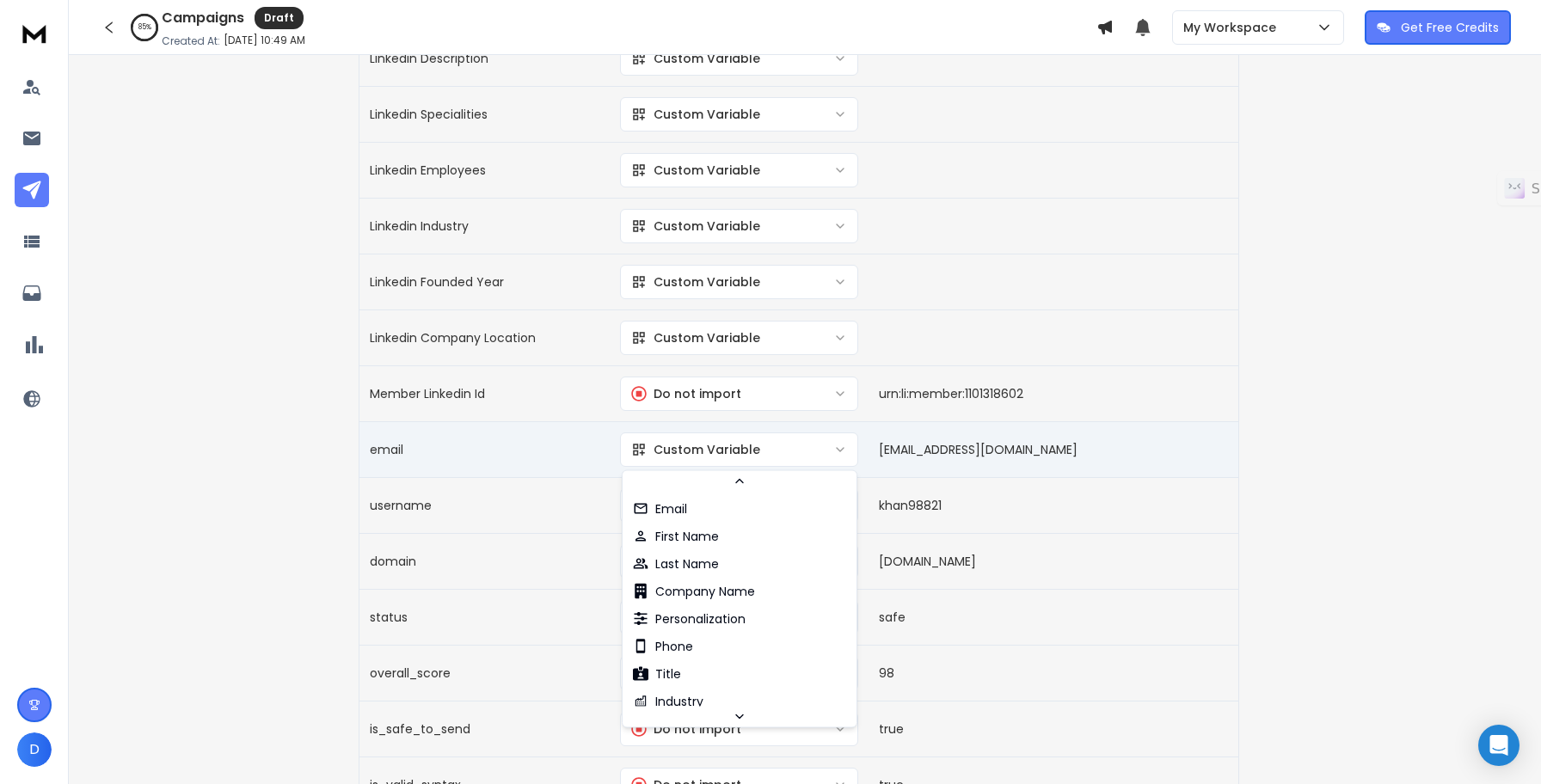
click at [814, 452] on button "Custom Variable" at bounding box center [739, 449] width 239 height 35
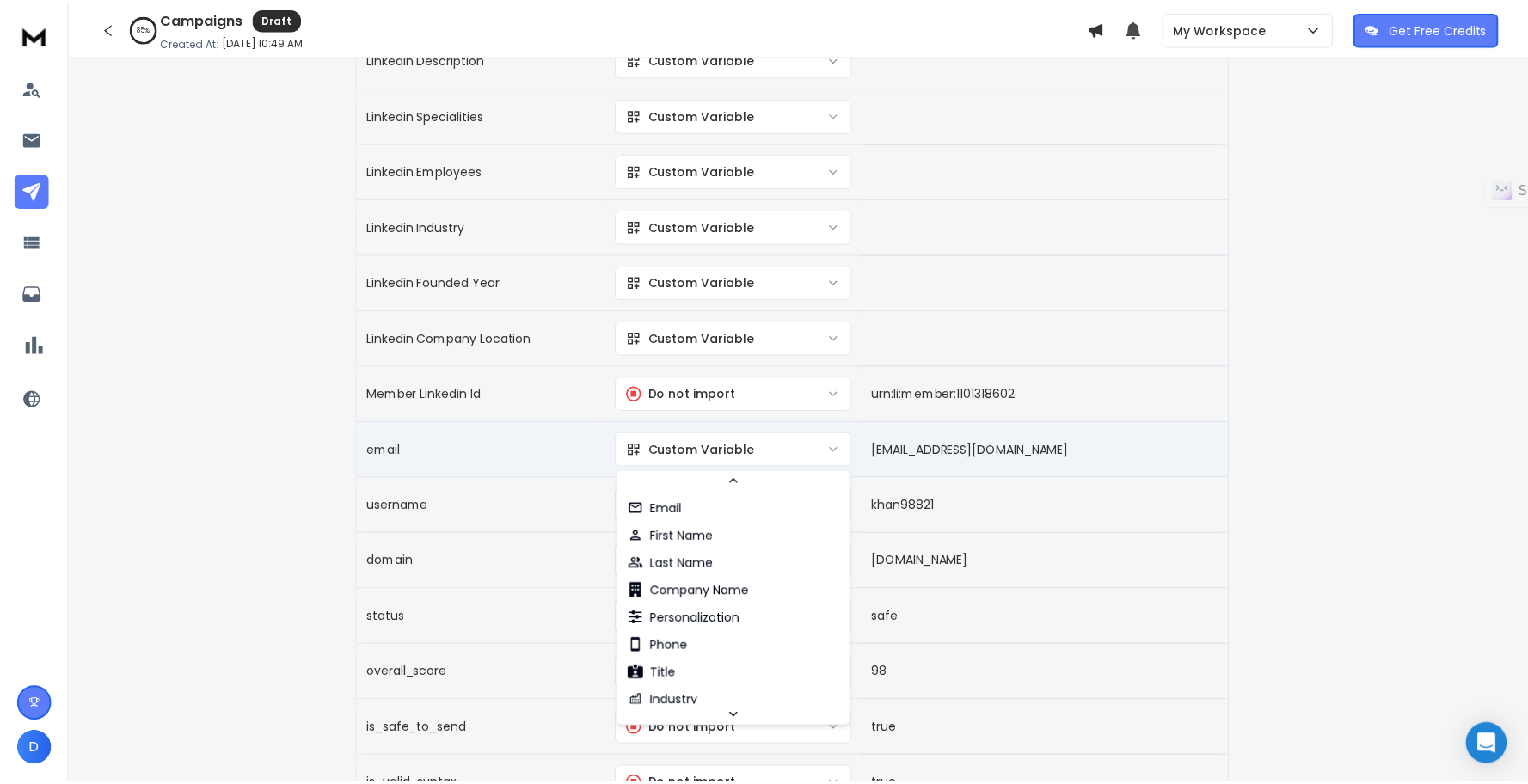
scroll to position [146, 0]
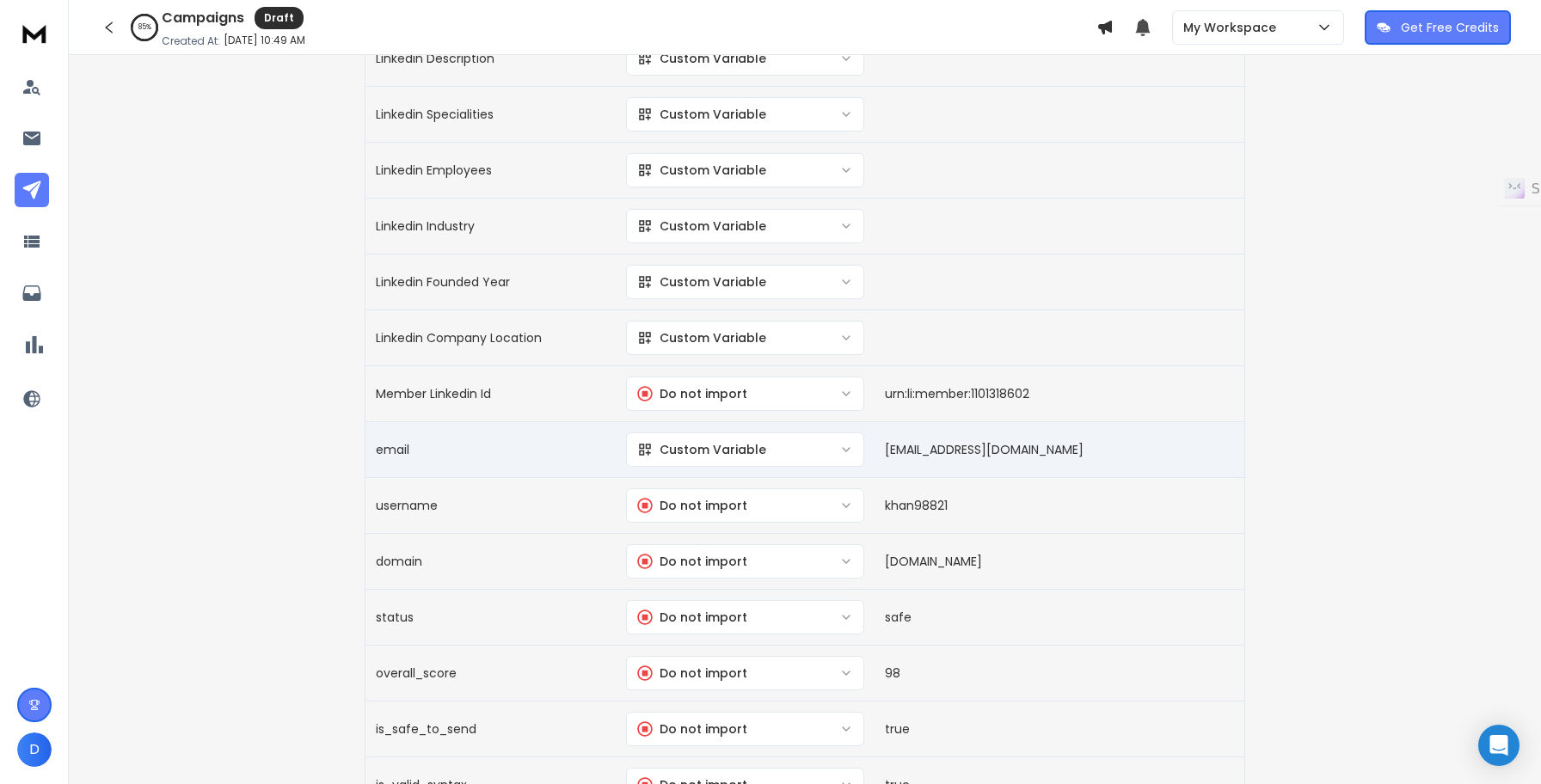
click at [936, 436] on td "[EMAIL_ADDRESS][DOMAIN_NAME]" at bounding box center [1058, 449] width 369 height 56
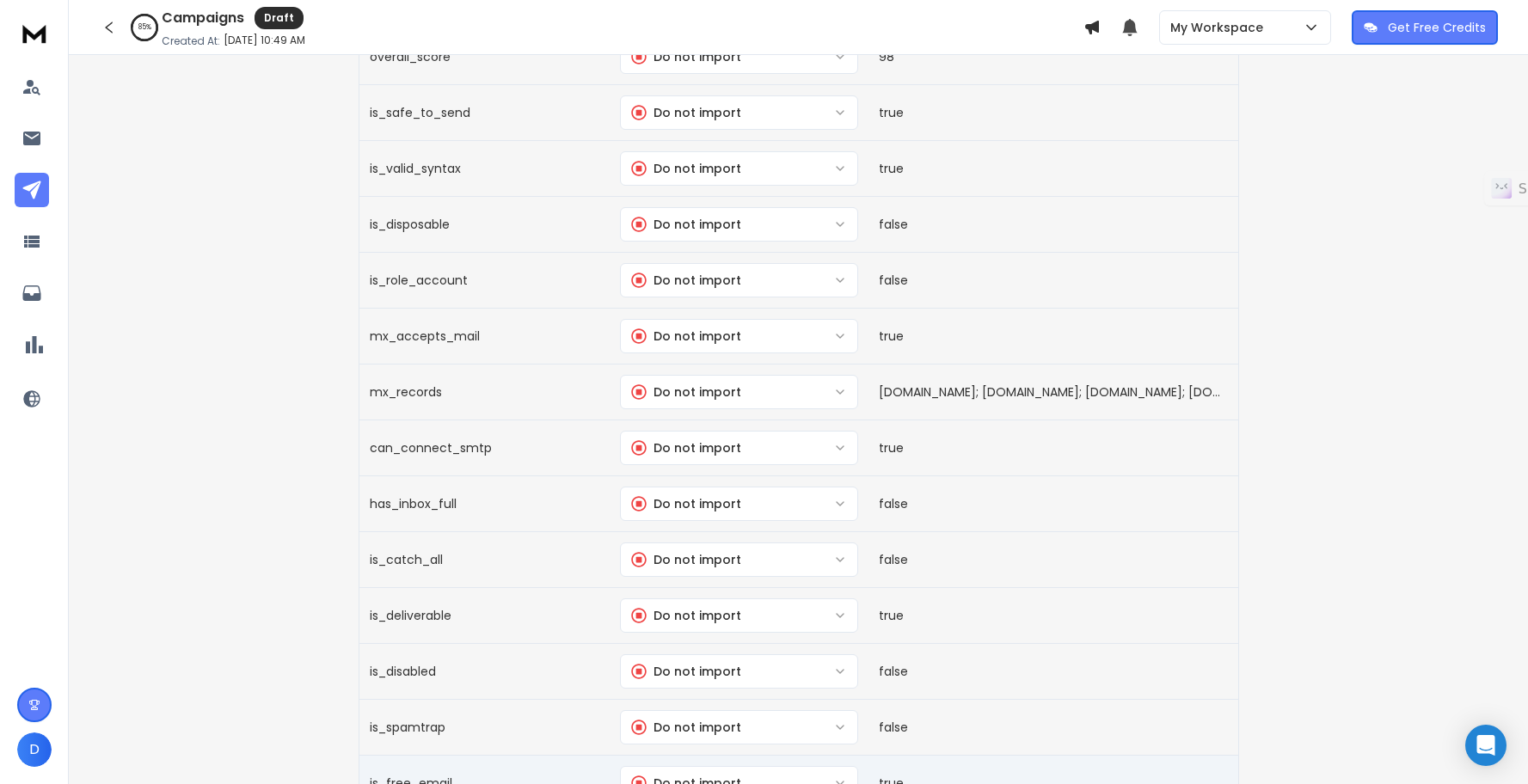
scroll to position [2051, 0]
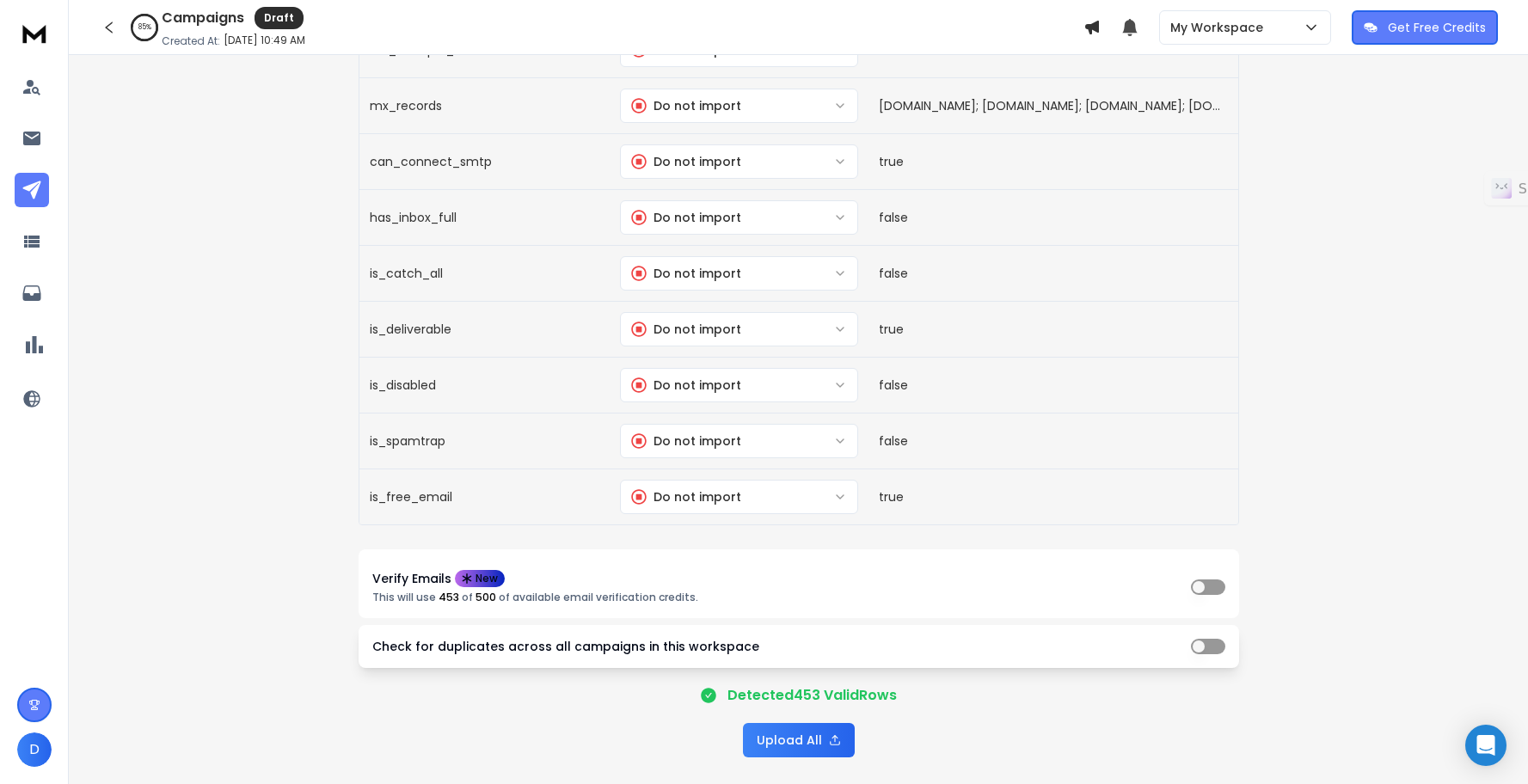
click at [808, 746] on button "Upload All" at bounding box center [800, 740] width 112 height 35
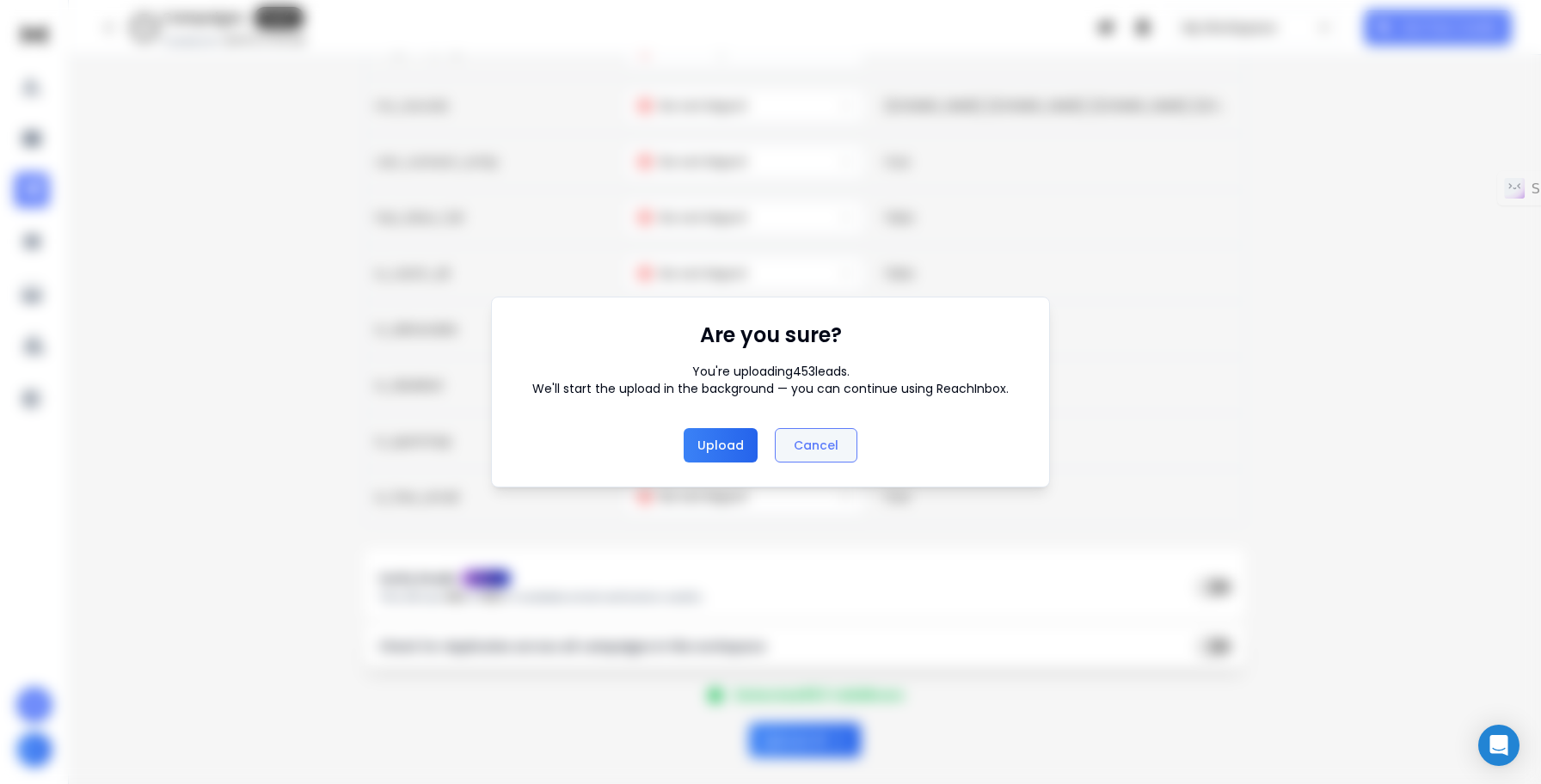
click at [798, 443] on button "Cancel" at bounding box center [815, 445] width 83 height 35
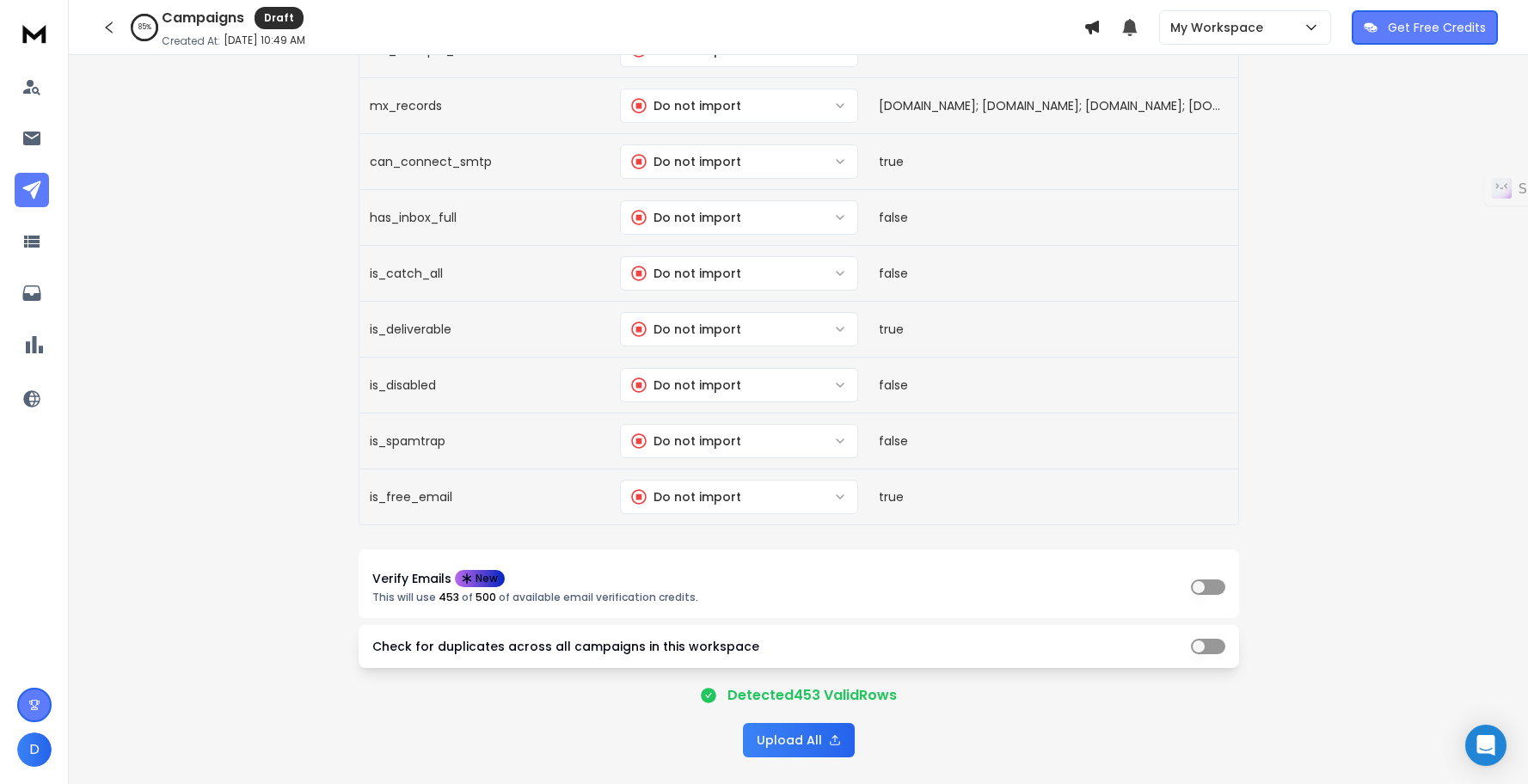
click at [814, 740] on button "Upload All" at bounding box center [800, 740] width 112 height 35
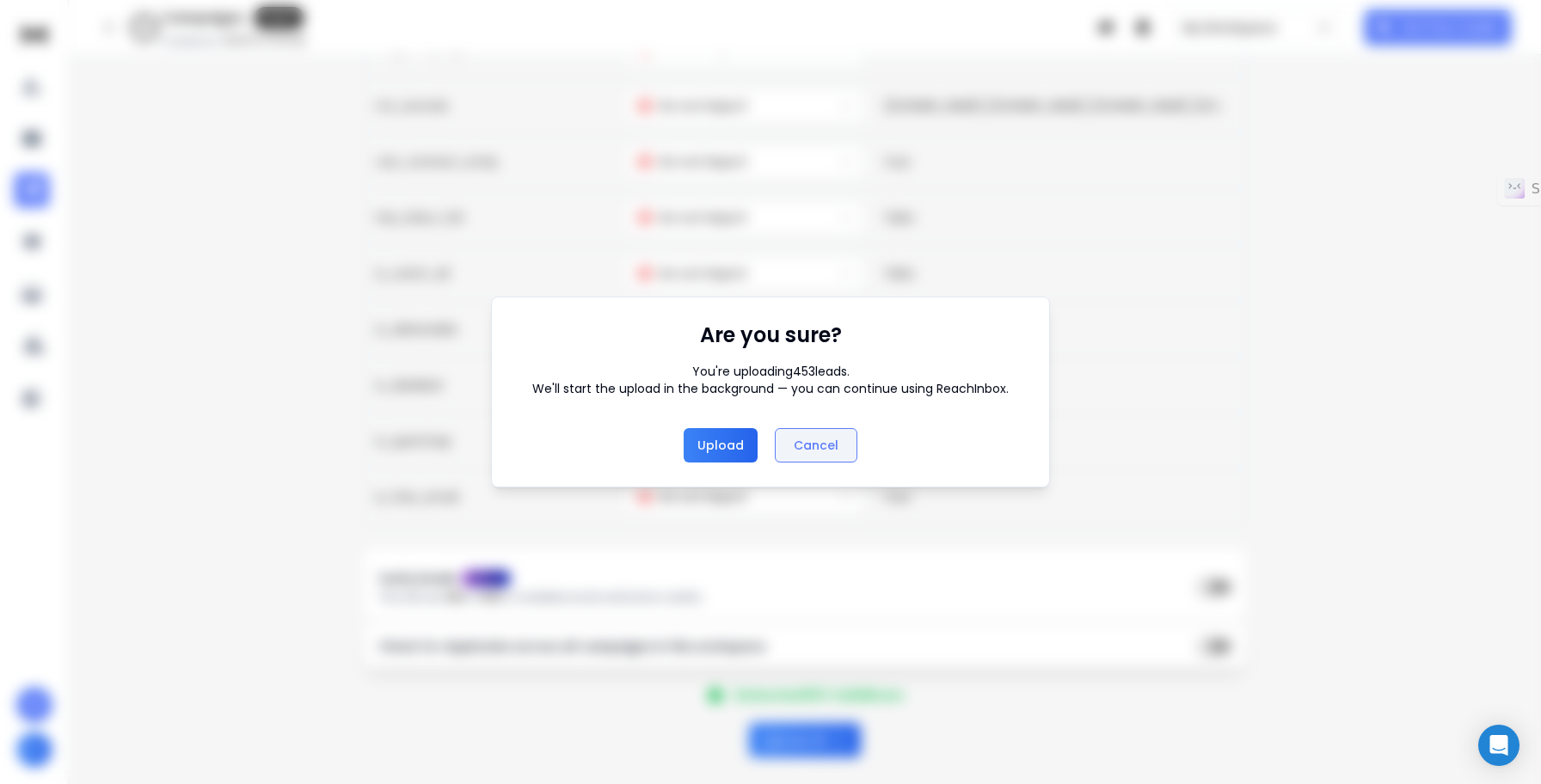
click at [719, 448] on button "Upload" at bounding box center [720, 445] width 74 height 35
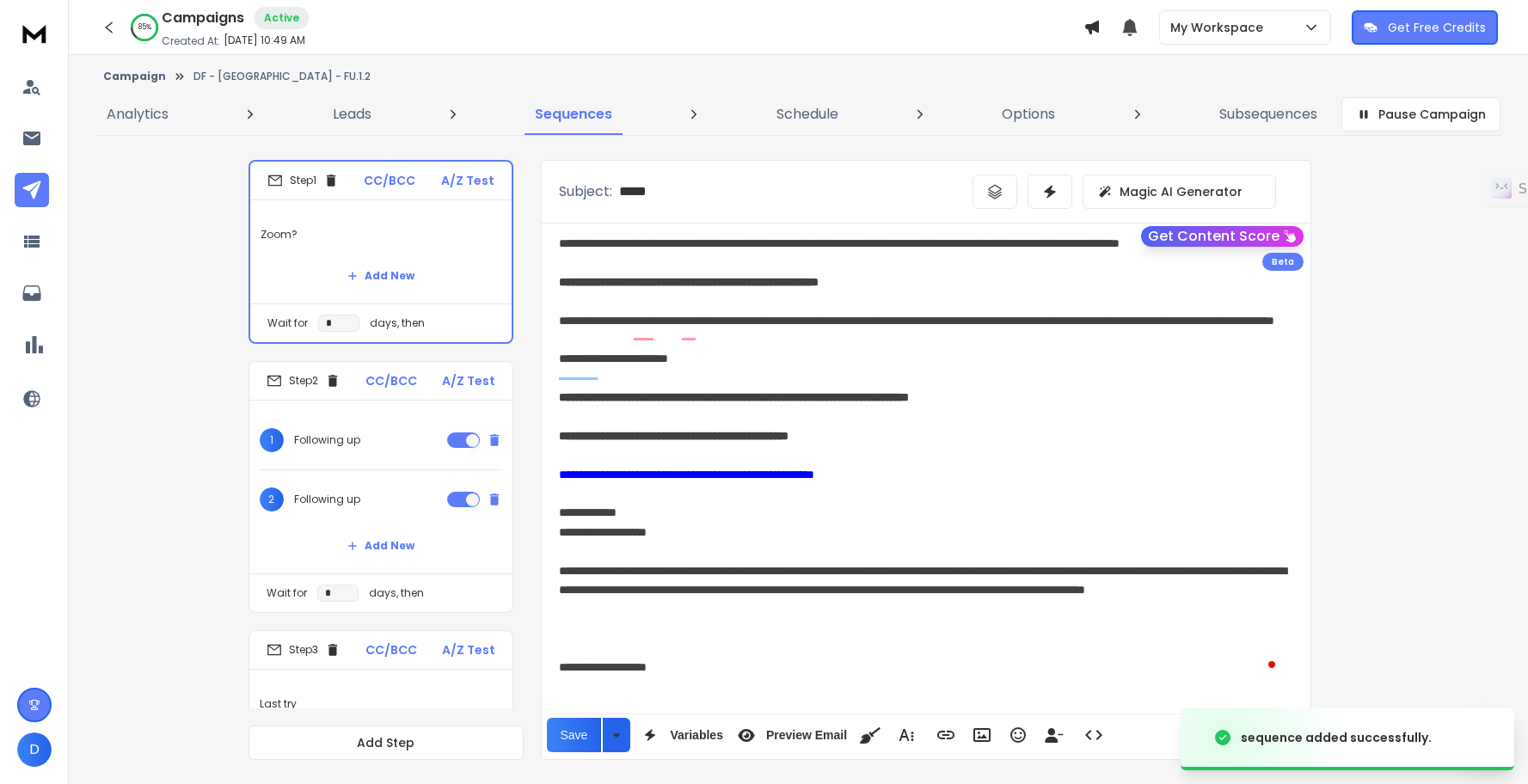
scroll to position [817, 0]
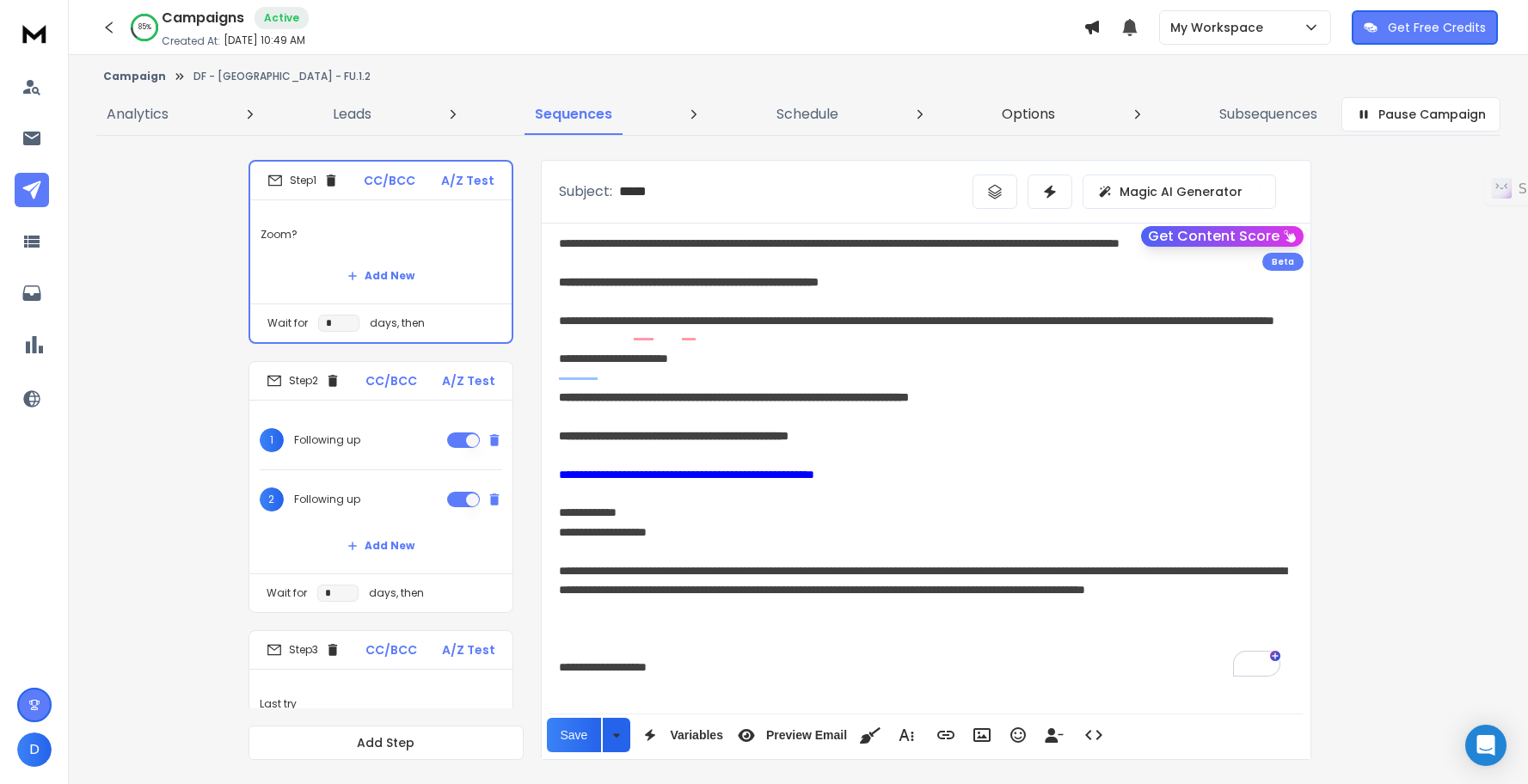
click at [1031, 117] on p "Options" at bounding box center [1028, 114] width 53 height 20
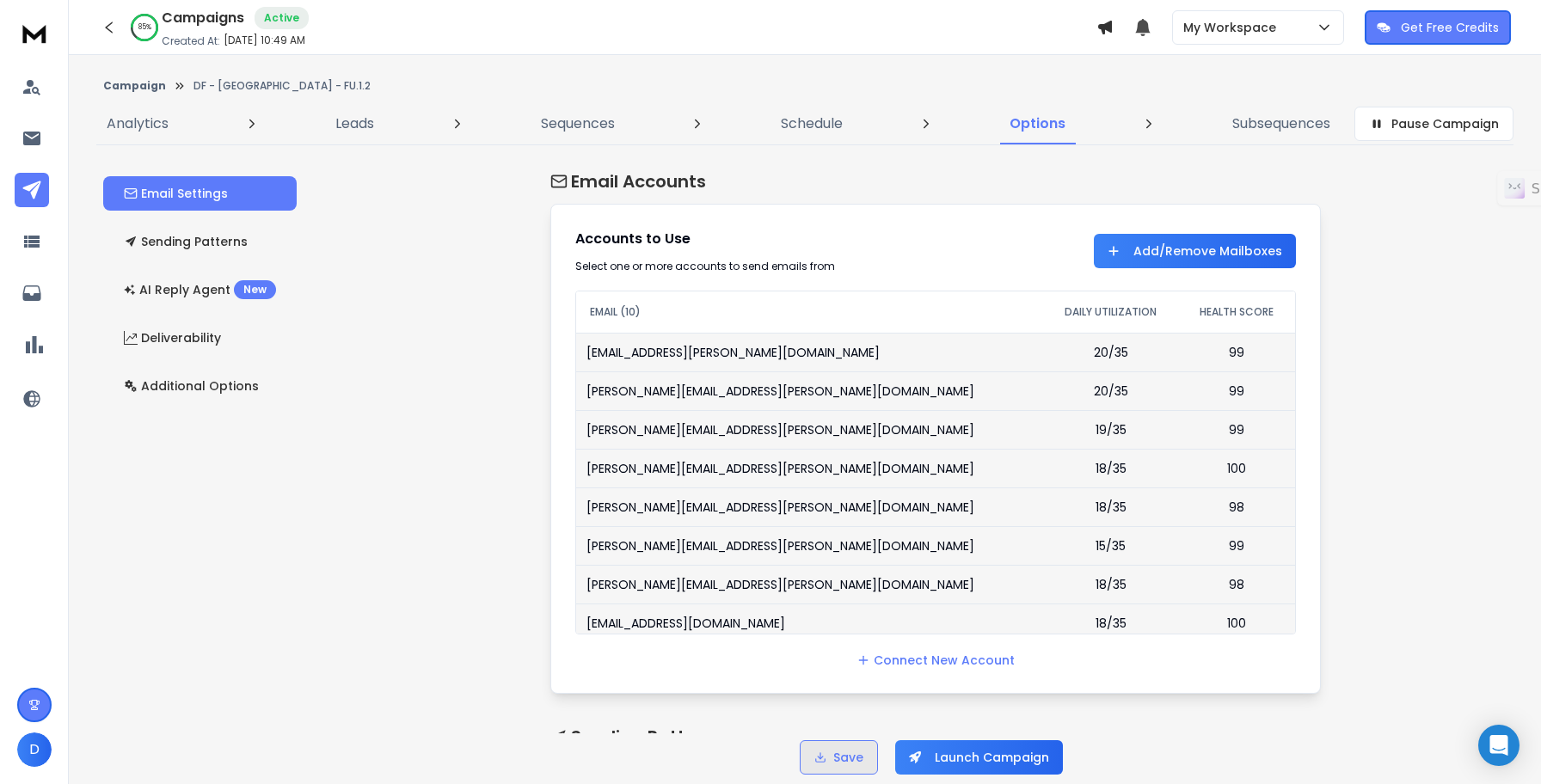
click at [834, 753] on button "Save" at bounding box center [839, 757] width 78 height 35
click at [30, 192] on icon at bounding box center [31, 190] width 18 height 18
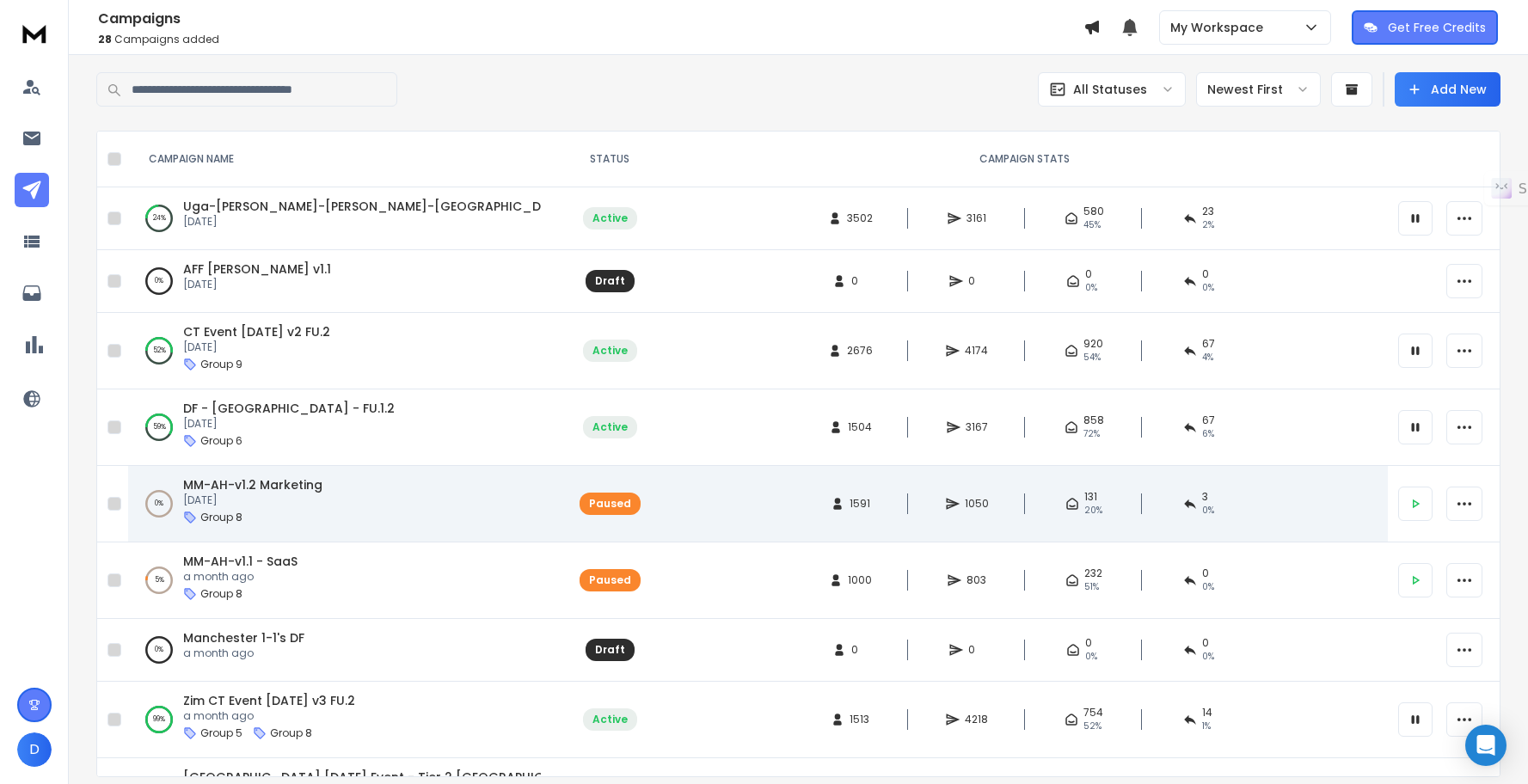
scroll to position [6, 0]
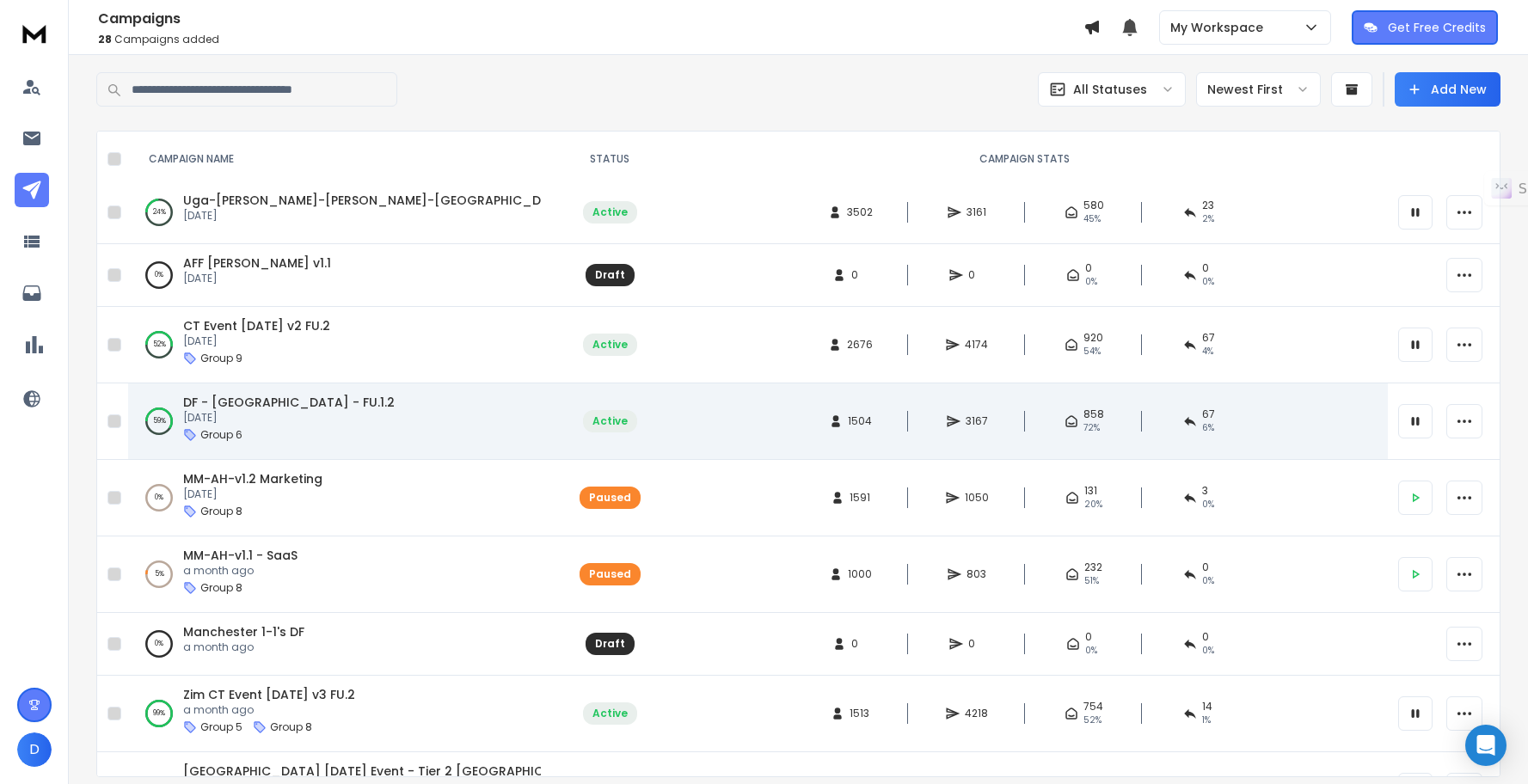
click at [205, 401] on span "DF - [GEOGRAPHIC_DATA] - FU.1.2" at bounding box center [289, 401] width 212 height 17
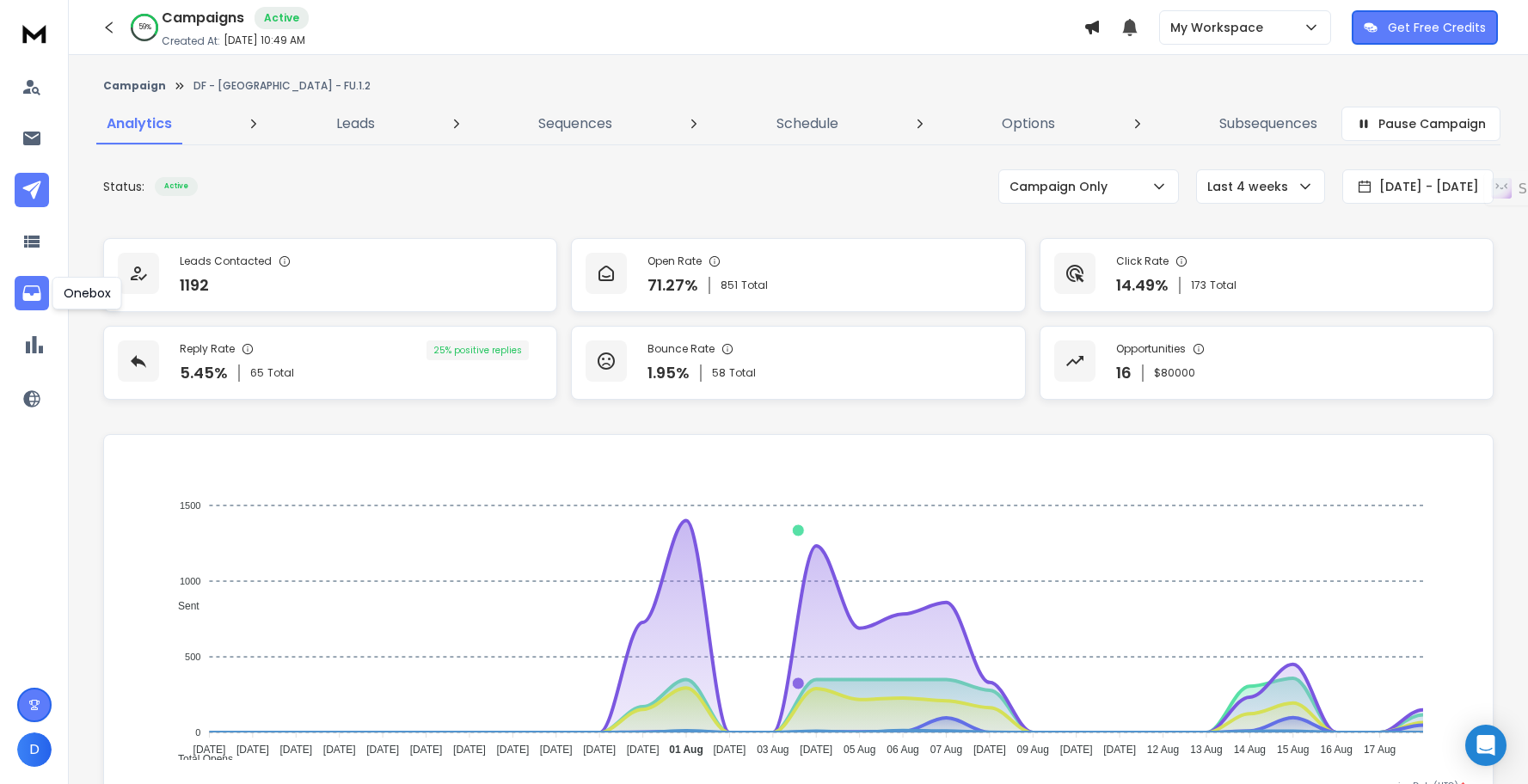
click at [37, 297] on icon at bounding box center [31, 293] width 18 height 15
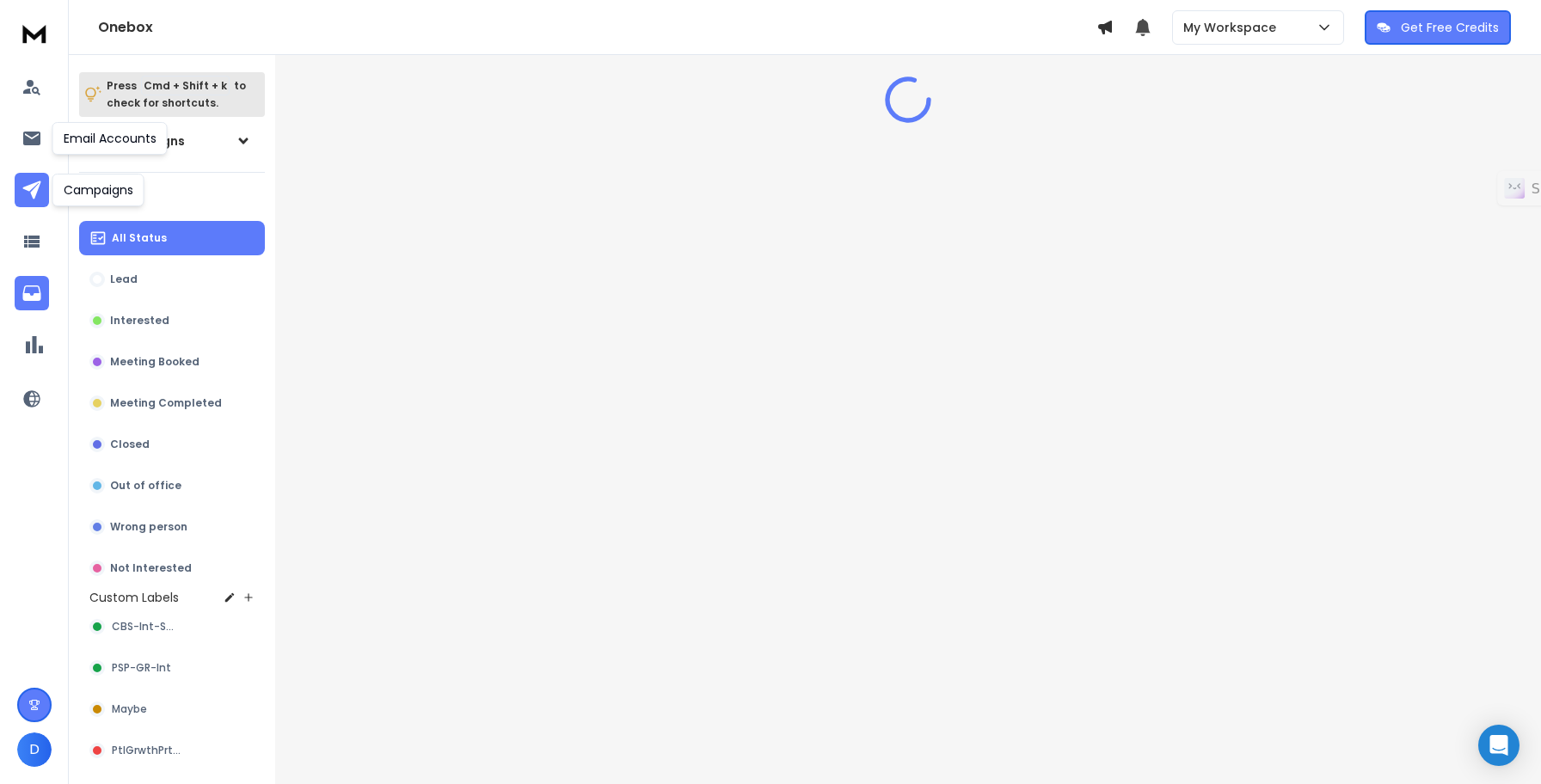
click at [30, 190] on icon at bounding box center [31, 190] width 20 height 20
